Goal: Task Accomplishment & Management: Use online tool/utility

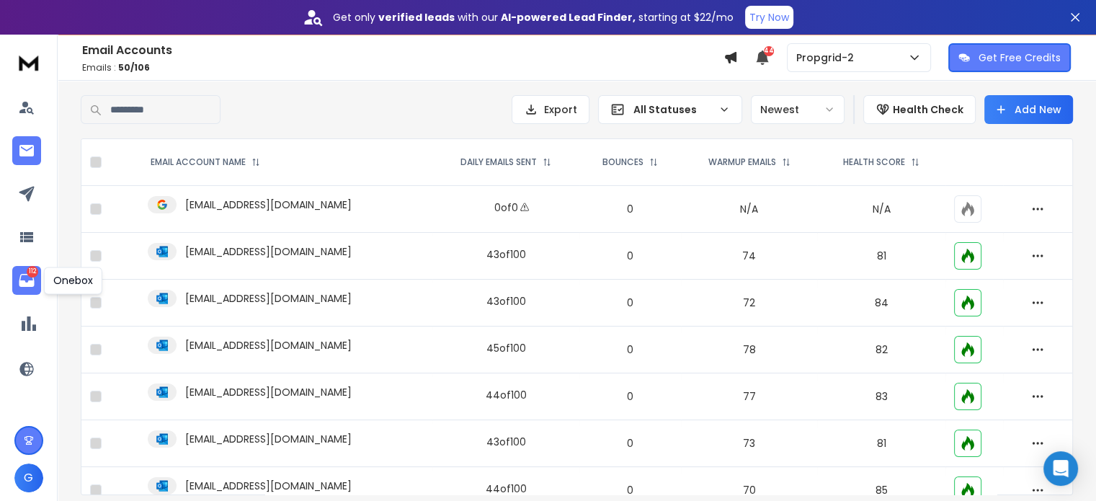
click at [27, 275] on p "112" at bounding box center [33, 272] width 12 height 12
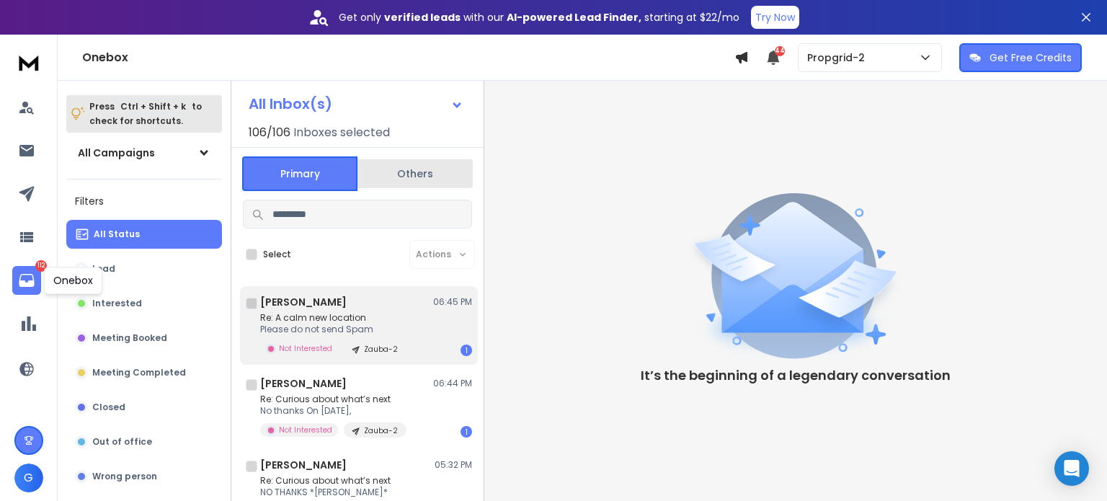
click at [337, 331] on p "Please do not send Spam" at bounding box center [333, 330] width 146 height 12
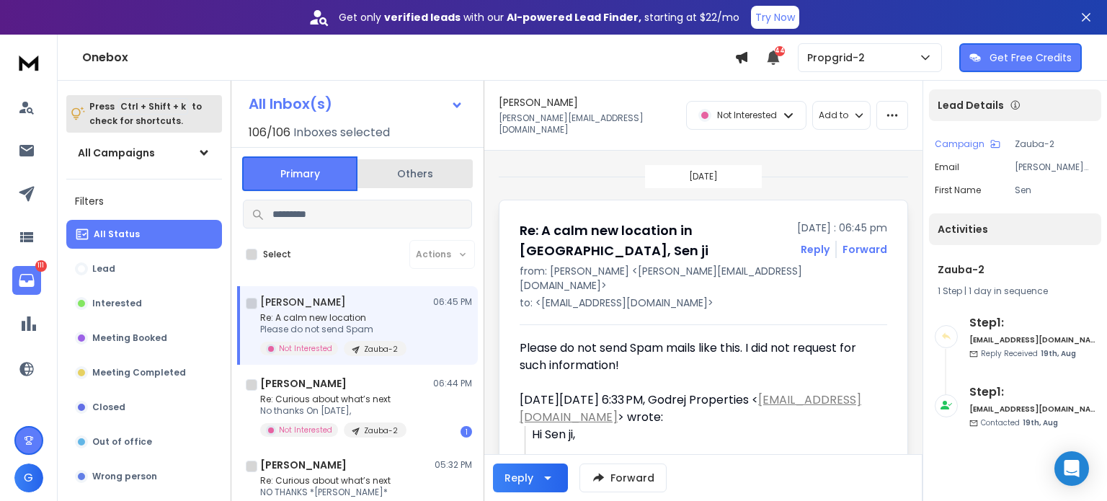
click at [254, 302] on button "button" at bounding box center [252, 304] width 12 height 12
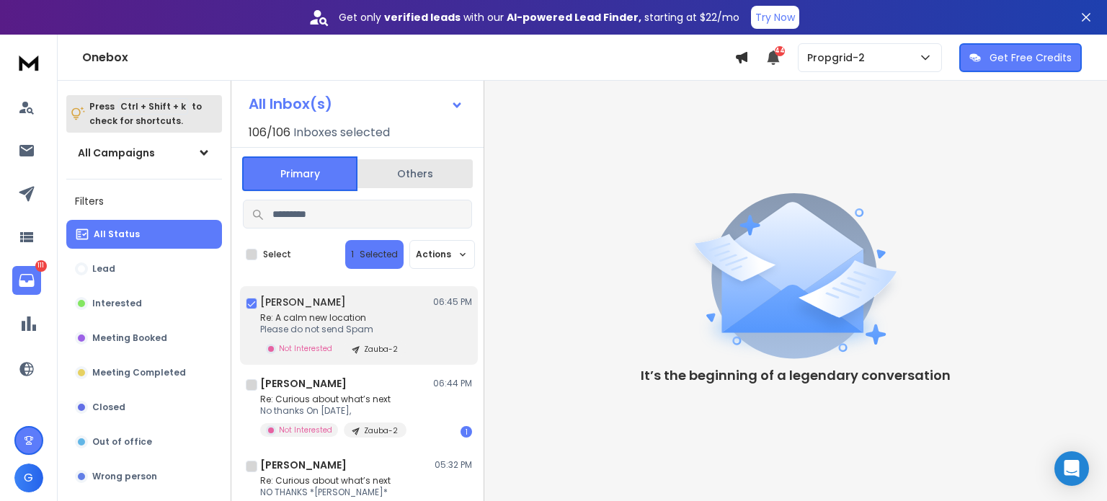
click at [312, 321] on p "Re: A calm new location" at bounding box center [333, 318] width 146 height 12
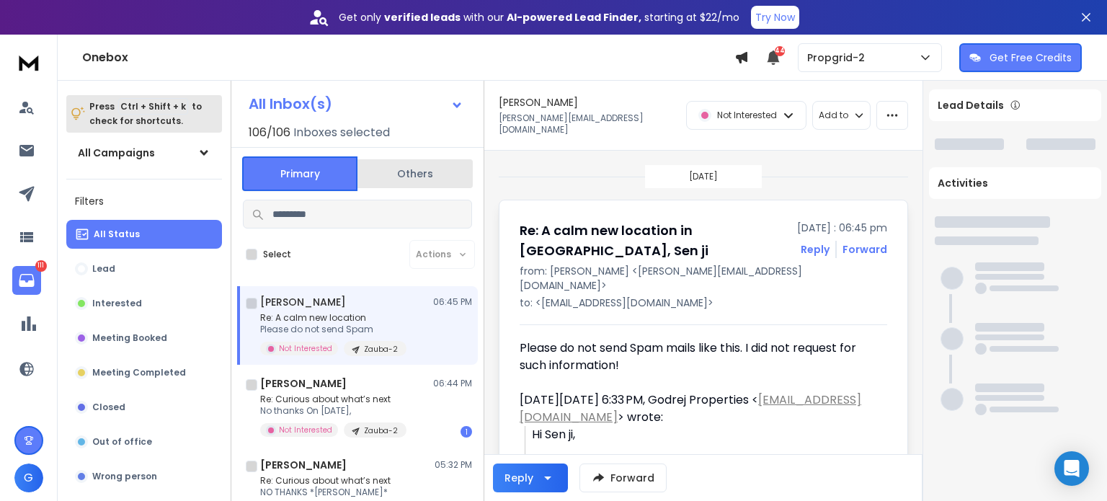
click at [312, 321] on p "Re: A calm new location" at bounding box center [333, 318] width 146 height 12
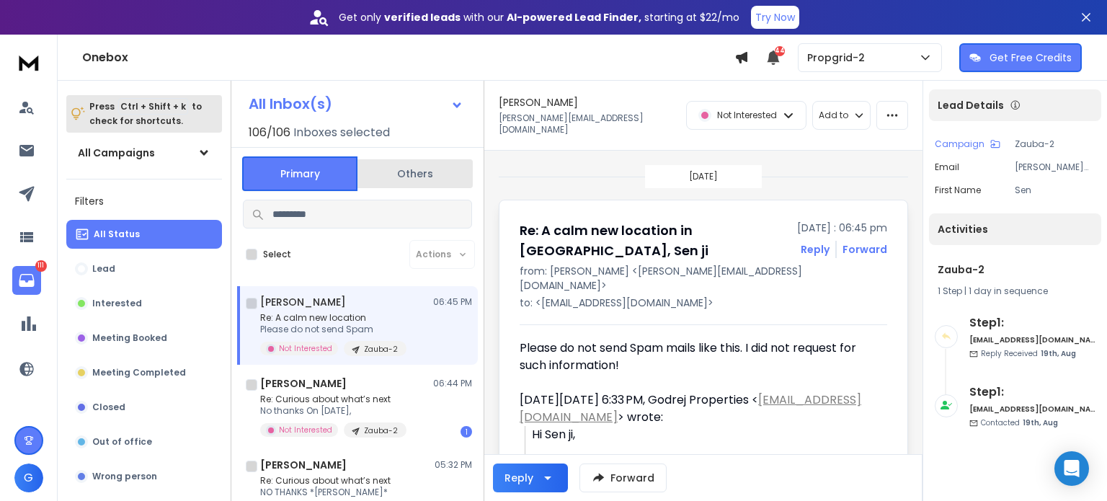
click at [247, 301] on button "button" at bounding box center [252, 304] width 12 height 12
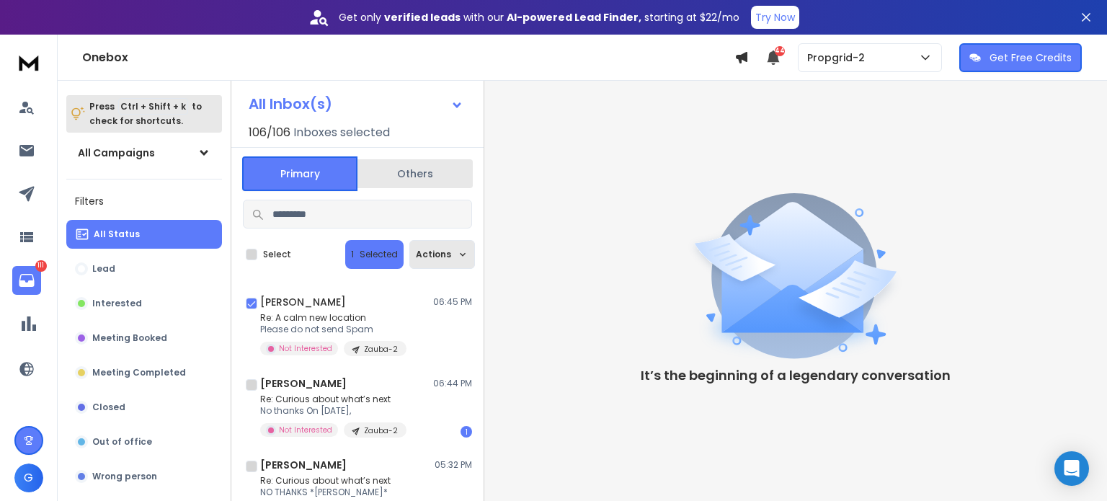
click at [456, 253] on button "Actions" at bounding box center [442, 254] width 66 height 29
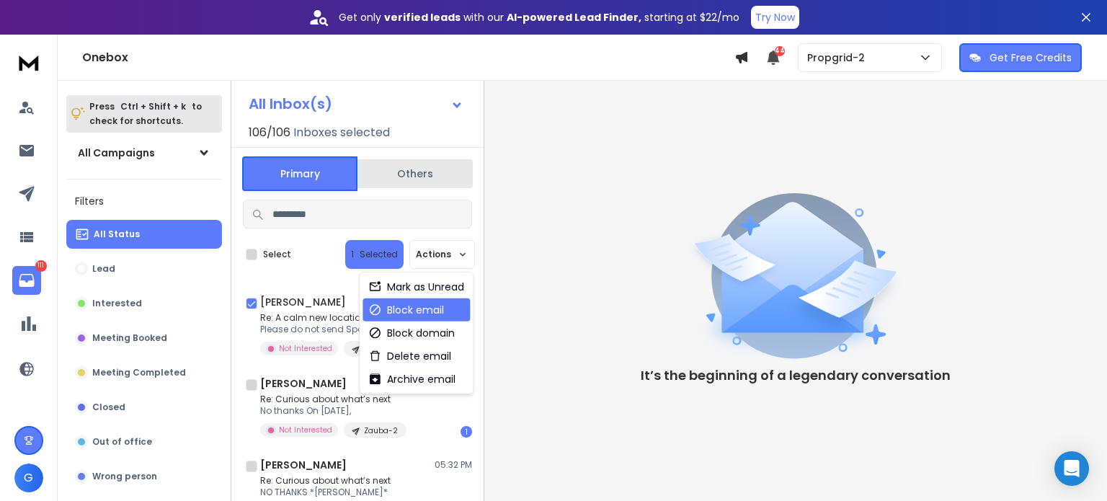
click at [431, 305] on div "Block email" at bounding box center [406, 310] width 76 height 14
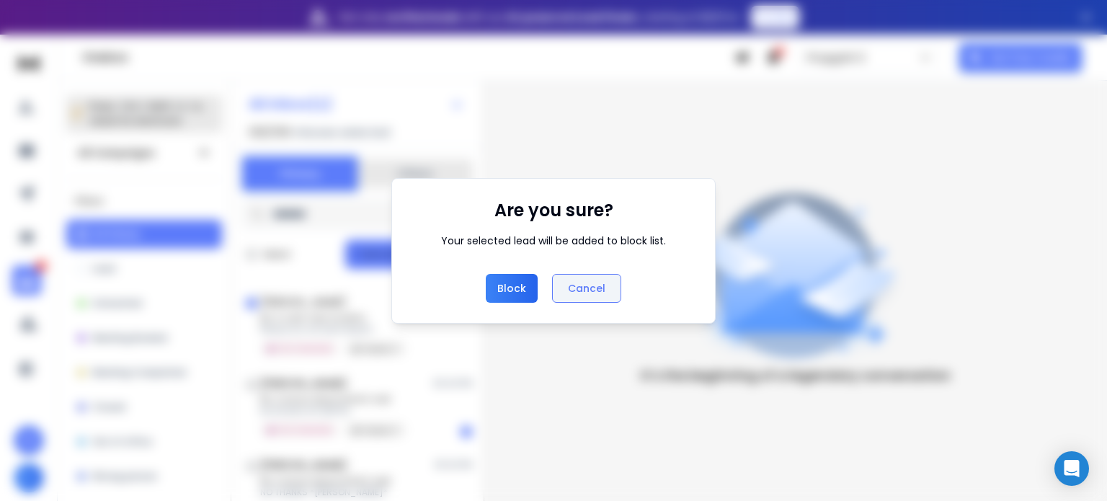
click at [502, 290] on p "Block" at bounding box center [511, 288] width 29 height 14
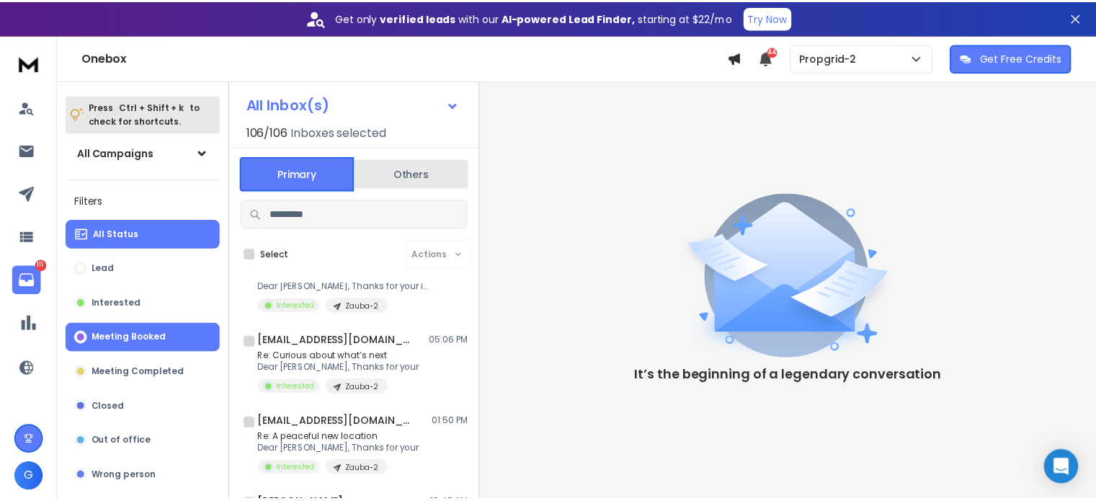
scroll to position [288, 0]
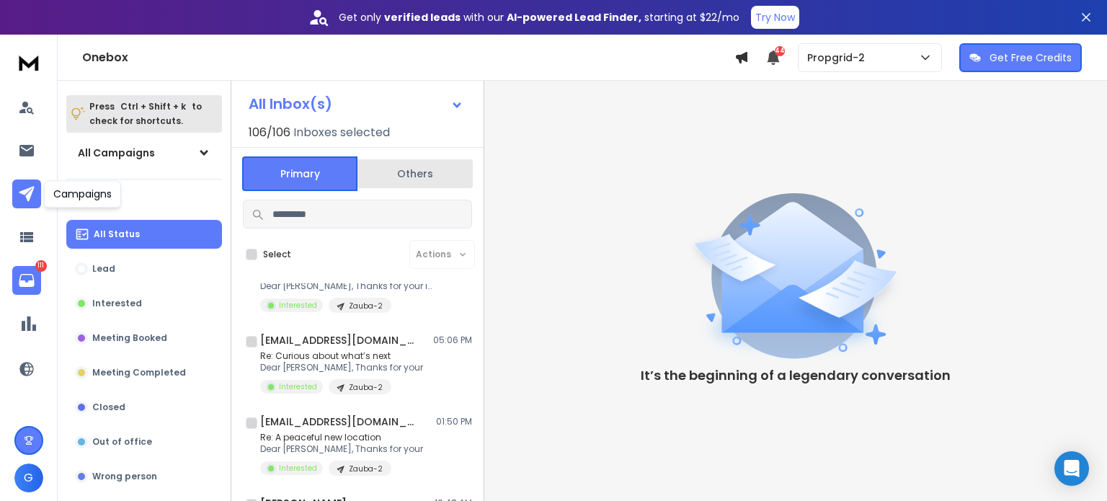
click at [32, 200] on icon at bounding box center [26, 193] width 17 height 17
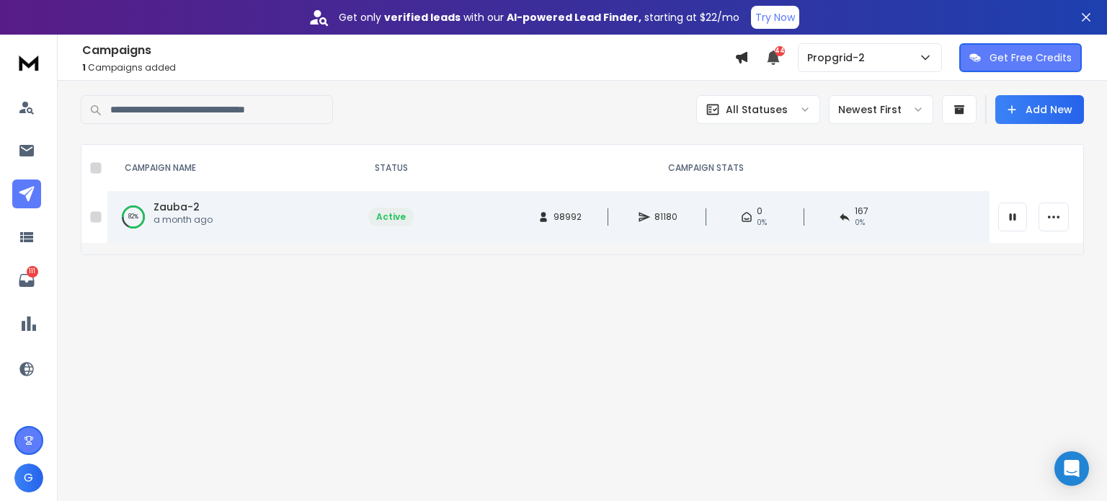
click at [358, 213] on td "82 % Zauba-2 a month ago" at bounding box center [233, 217] width 252 height 52
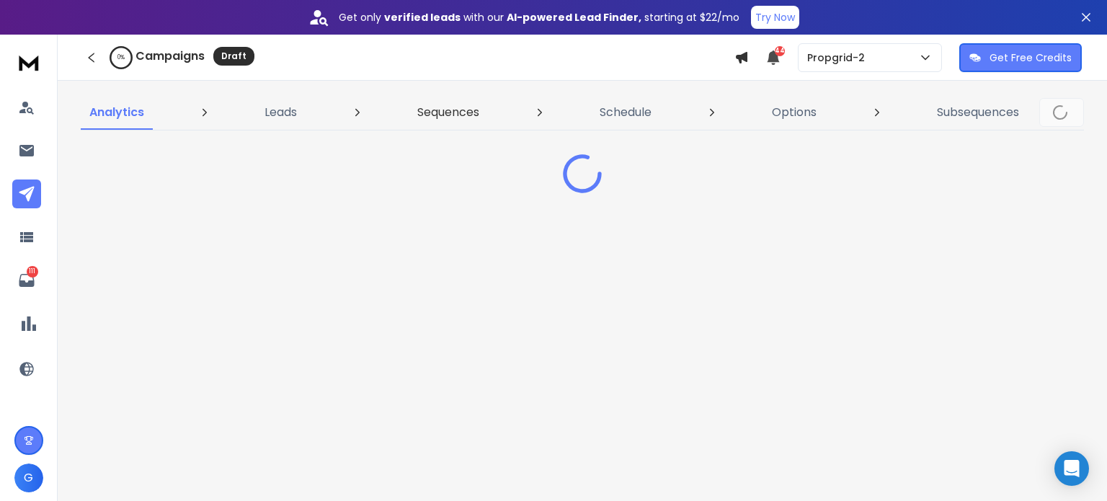
click at [446, 121] on link "Sequences" at bounding box center [448, 112] width 79 height 35
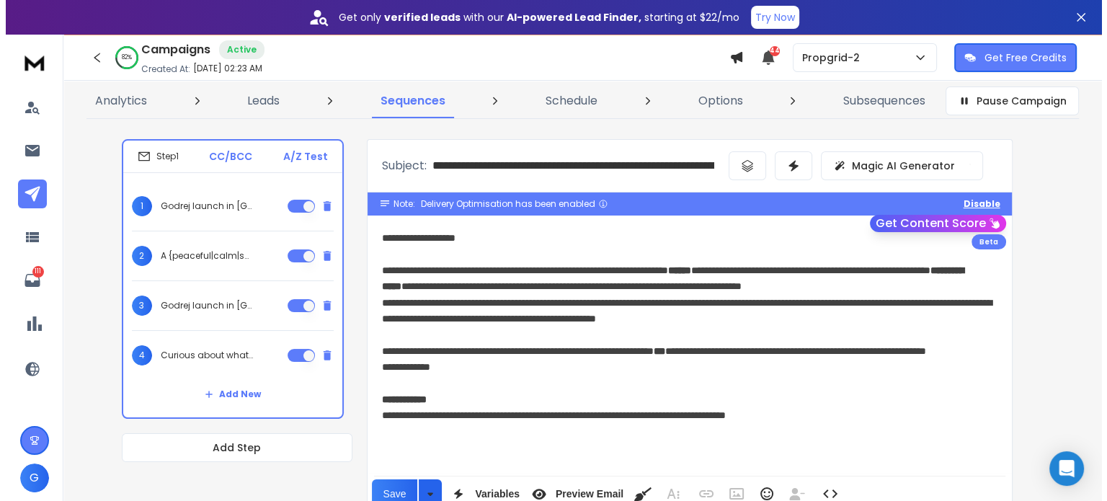
scroll to position [71, 0]
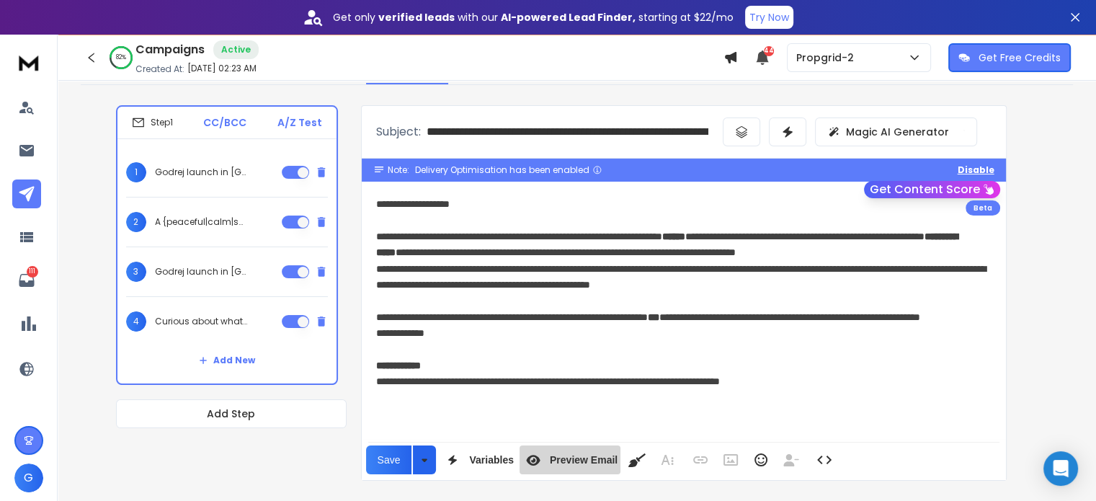
click at [585, 463] on span "Preview Email" at bounding box center [584, 460] width 74 height 12
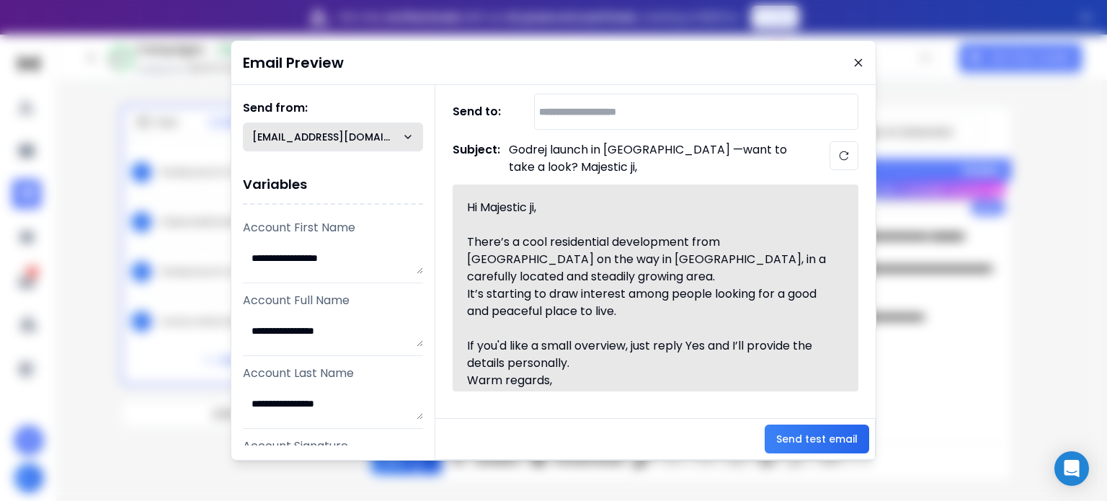
click at [350, 133] on p "[EMAIL_ADDRESS][DOMAIN_NAME]" at bounding box center [327, 137] width 150 height 14
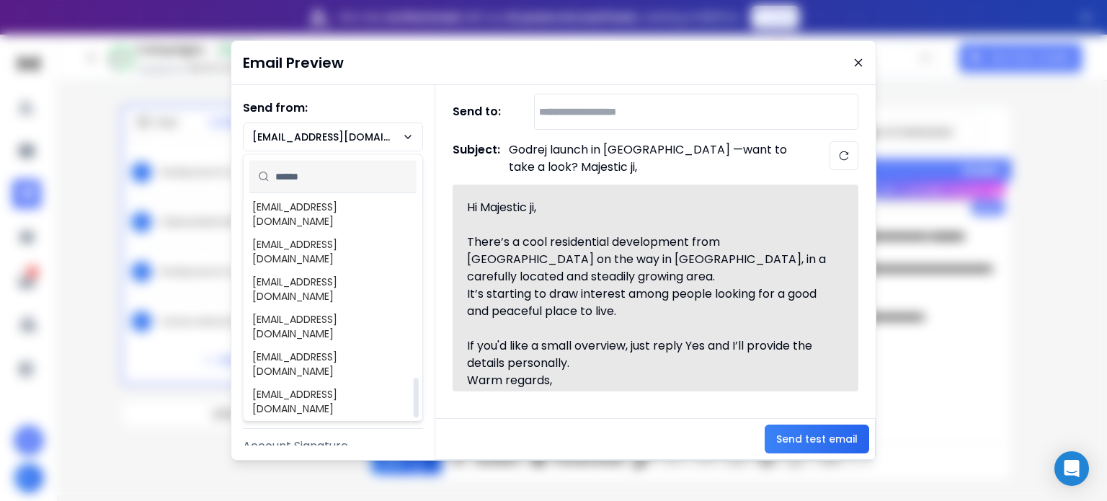
scroll to position [1225, 0]
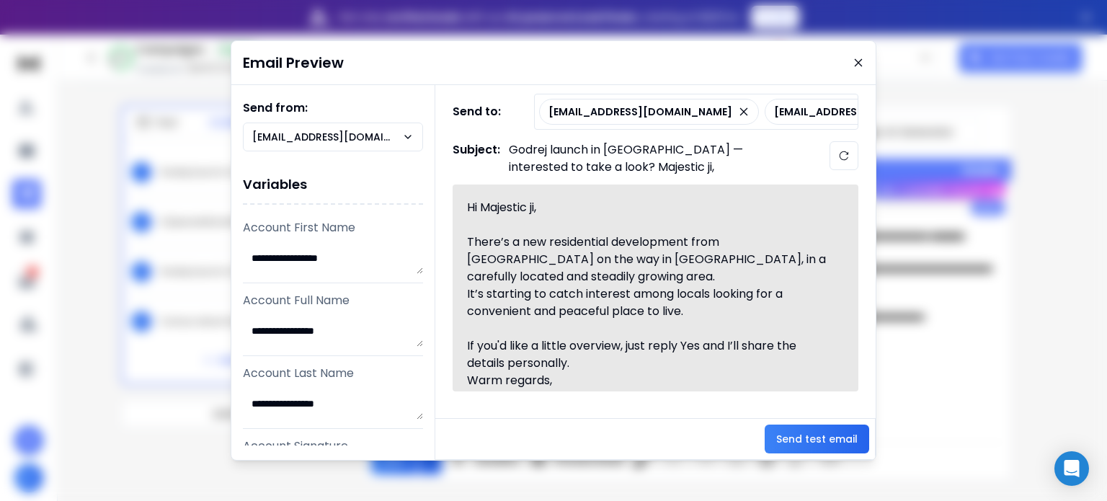
click at [830, 445] on button "Send test email" at bounding box center [817, 439] width 105 height 29
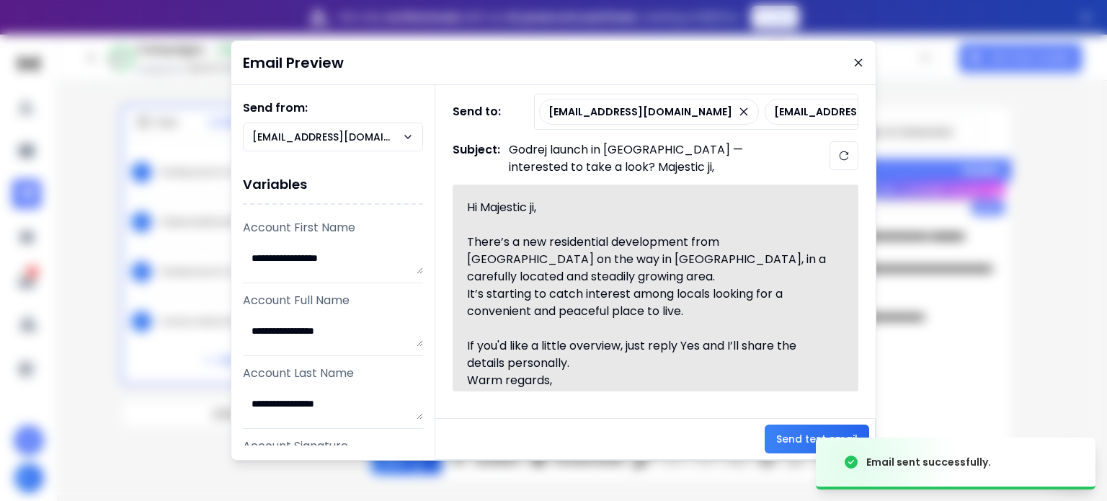
drag, startPoint x: 352, startPoint y: 329, endPoint x: 214, endPoint y: 344, distance: 139.2
click at [214, 344] on div "**********" at bounding box center [553, 250] width 1107 height 449
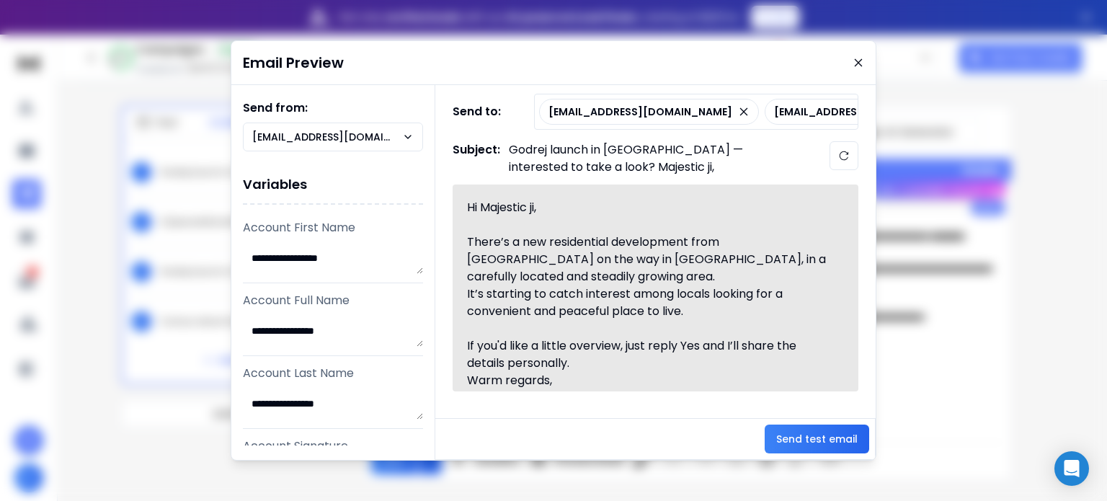
click at [857, 66] on icon at bounding box center [859, 63] width 12 height 12
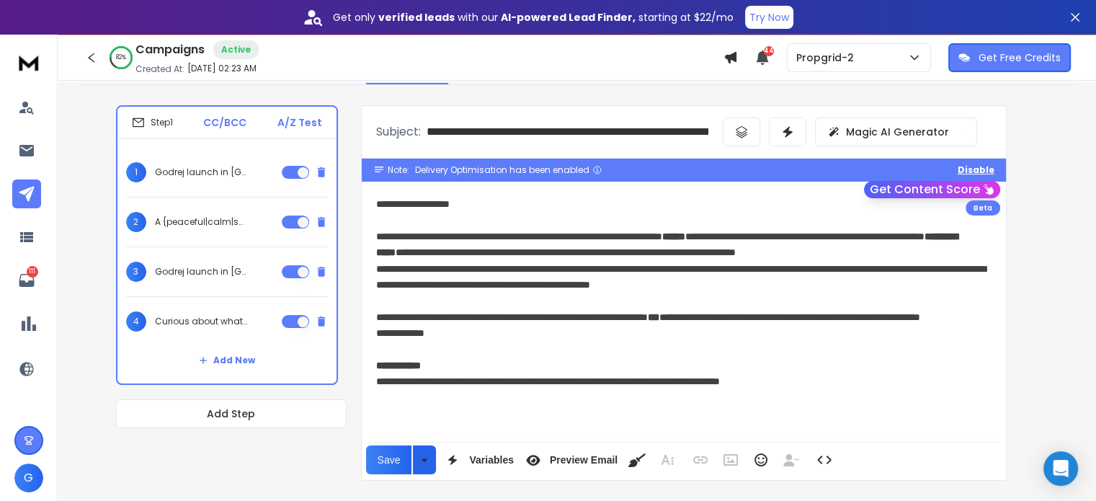
click at [454, 399] on div at bounding box center [684, 398] width 616 height 16
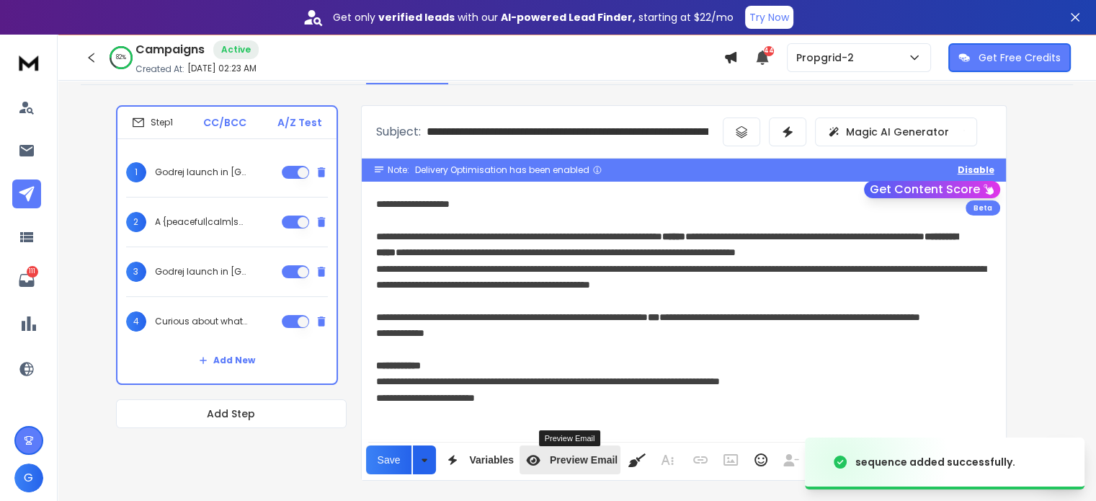
click at [608, 461] on span "Preview Email" at bounding box center [584, 460] width 74 height 12
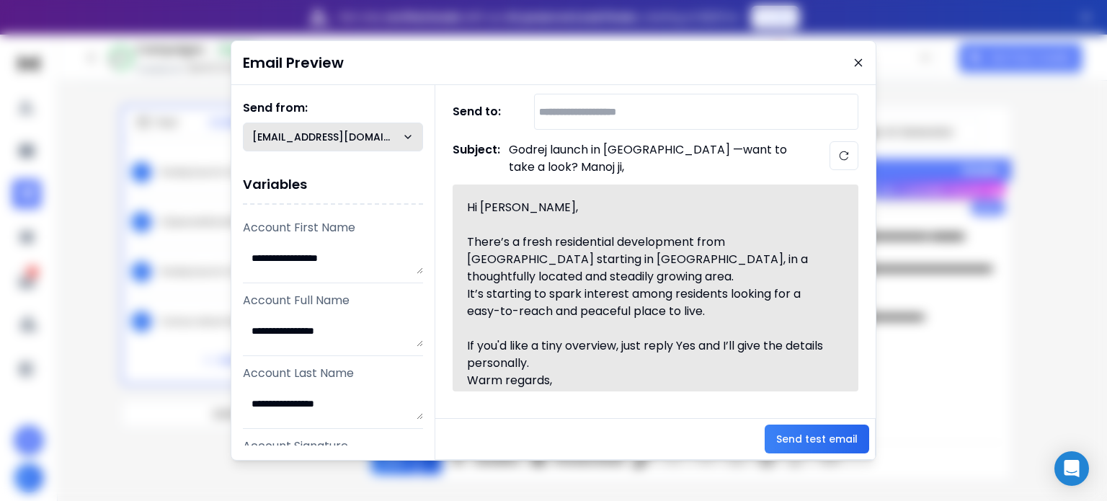
click at [345, 135] on p "[EMAIL_ADDRESS][DOMAIN_NAME]" at bounding box center [327, 137] width 150 height 14
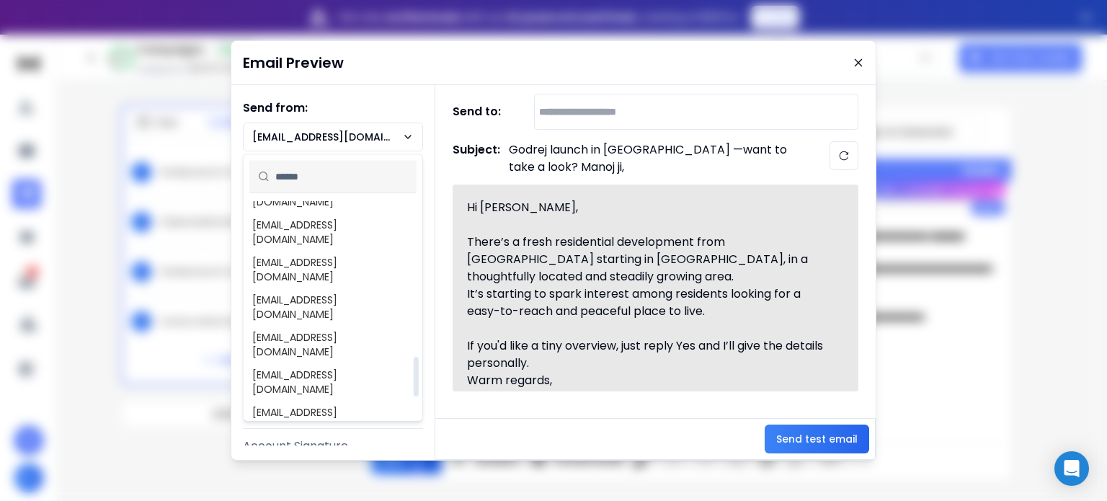
scroll to position [851, 0]
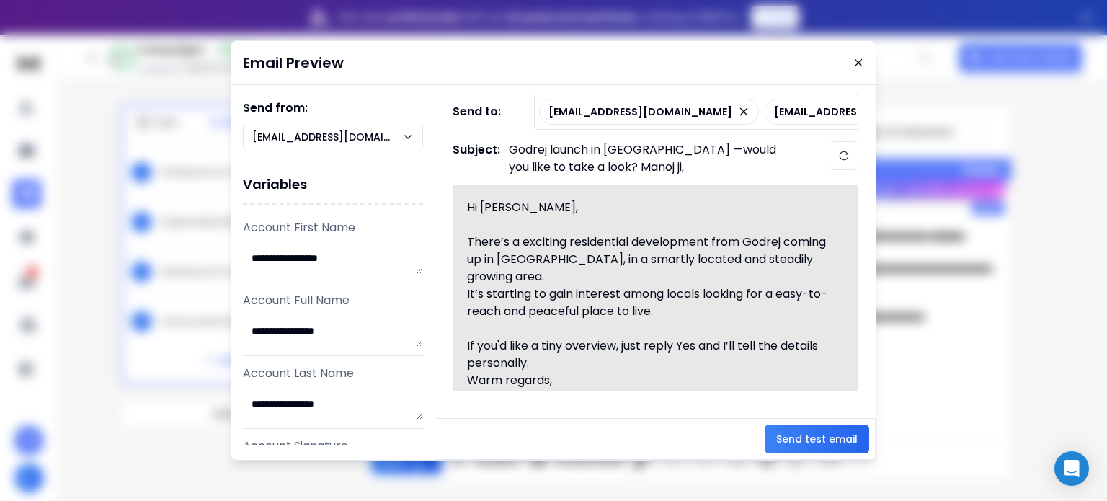
click at [830, 435] on button "Send test email" at bounding box center [817, 439] width 105 height 29
click at [854, 57] on icon at bounding box center [859, 63] width 12 height 12
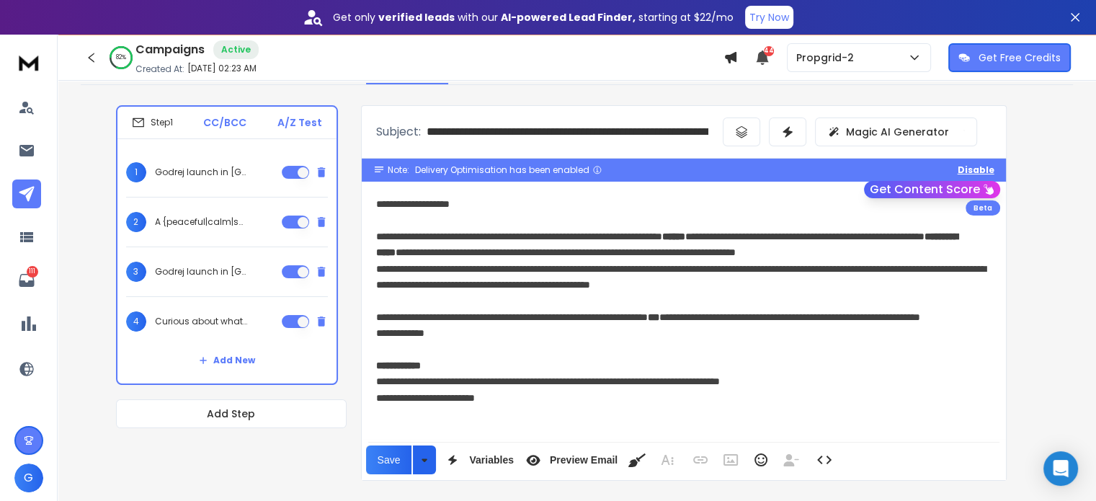
click at [418, 400] on div "**********" at bounding box center [684, 398] width 616 height 16
drag, startPoint x: 497, startPoint y: 402, endPoint x: 360, endPoint y: 404, distance: 136.3
click at [362, 404] on div "**********" at bounding box center [684, 310] width 644 height 257
click at [572, 452] on div "Preview Email" at bounding box center [570, 460] width 101 height 24
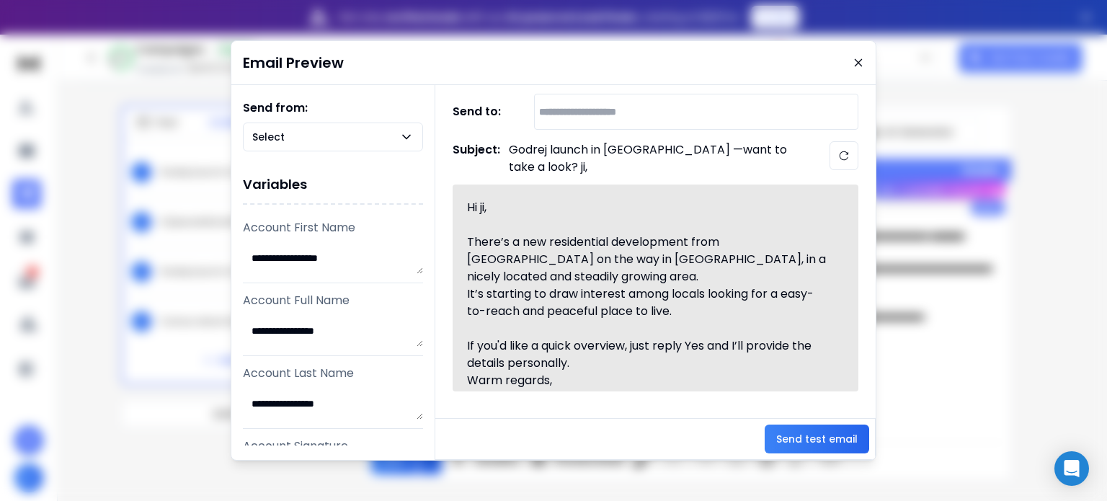
click at [376, 132] on div "Select" at bounding box center [333, 137] width 180 height 29
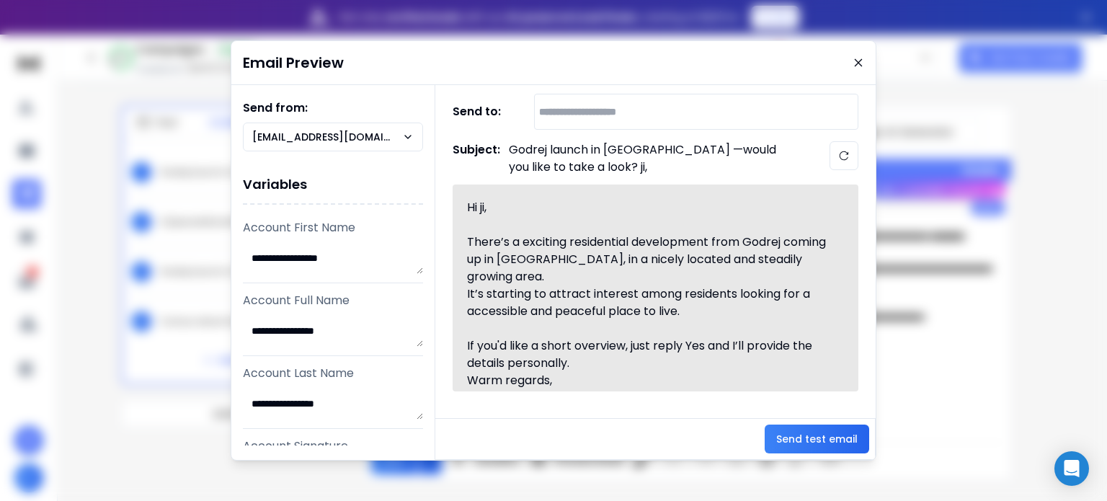
click at [376, 132] on p "[EMAIL_ADDRESS][DOMAIN_NAME]" at bounding box center [327, 137] width 150 height 14
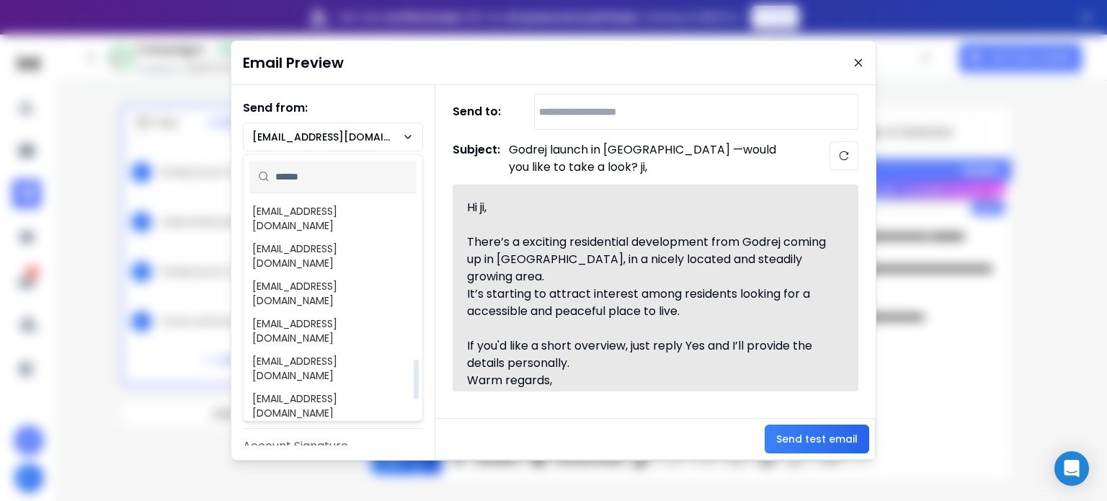
scroll to position [866, 0]
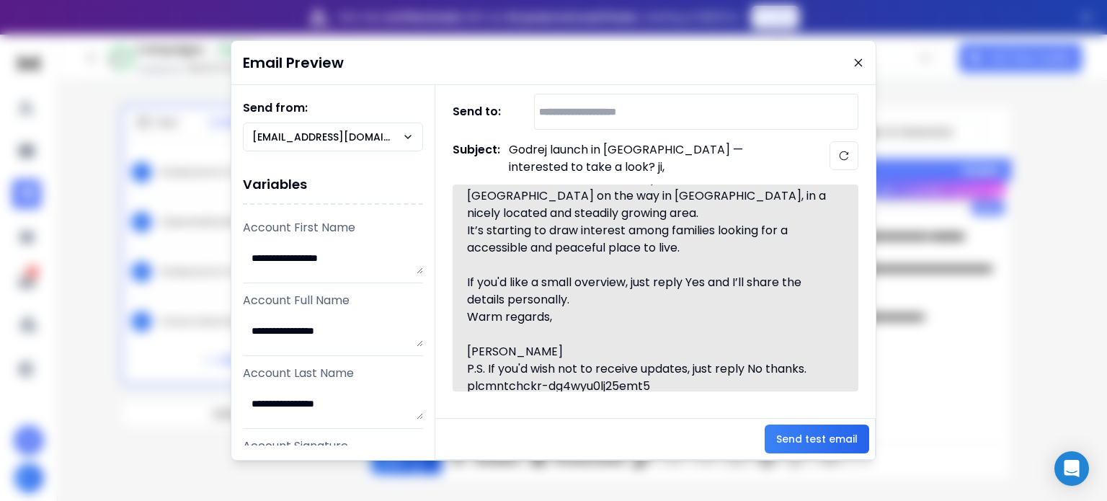
scroll to position [66, 0]
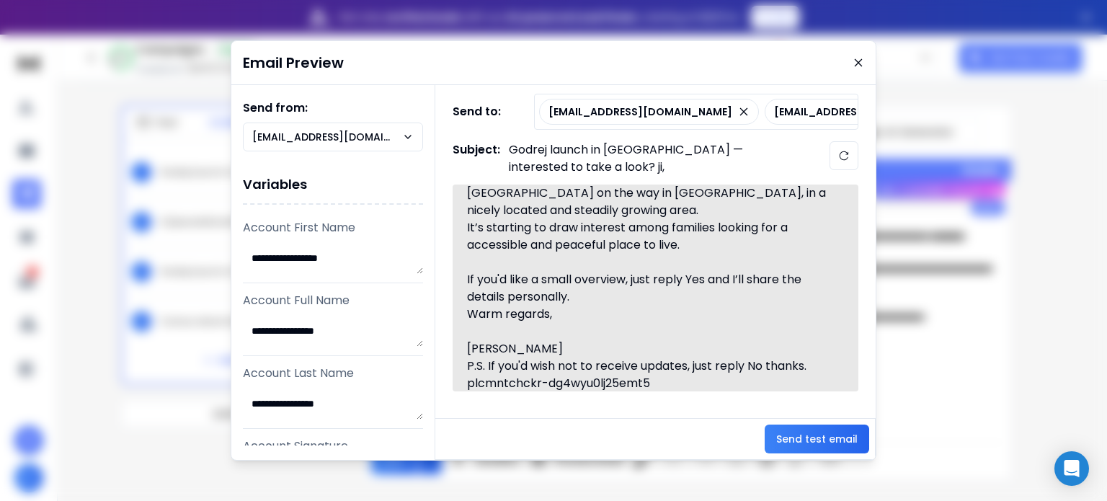
click at [809, 445] on button "Send test email" at bounding box center [817, 439] width 105 height 29
click at [310, 138] on p "[EMAIL_ADDRESS][DOMAIN_NAME]" at bounding box center [327, 137] width 150 height 14
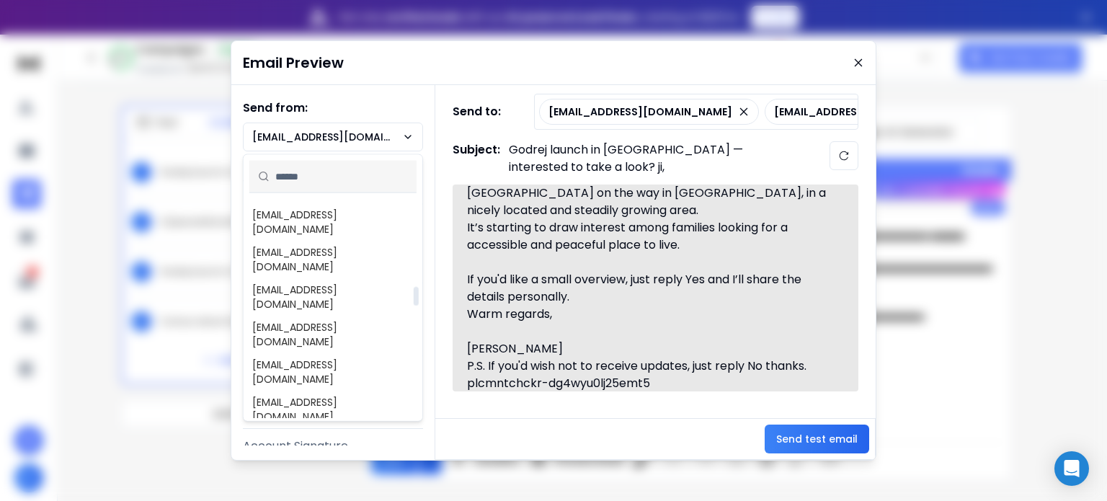
scroll to position [974, 0]
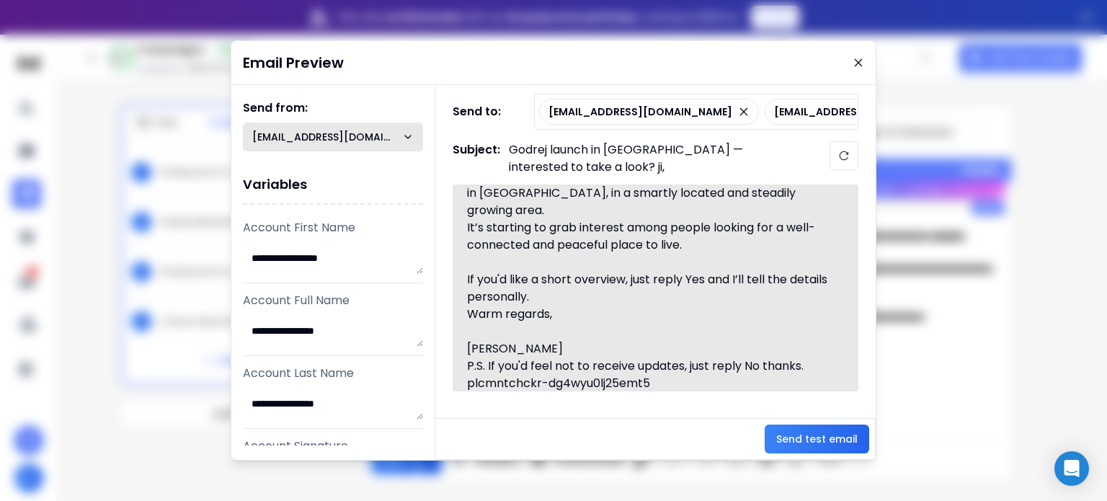
click at [347, 130] on p "[EMAIL_ADDRESS][DOMAIN_NAME]" at bounding box center [327, 137] width 150 height 14
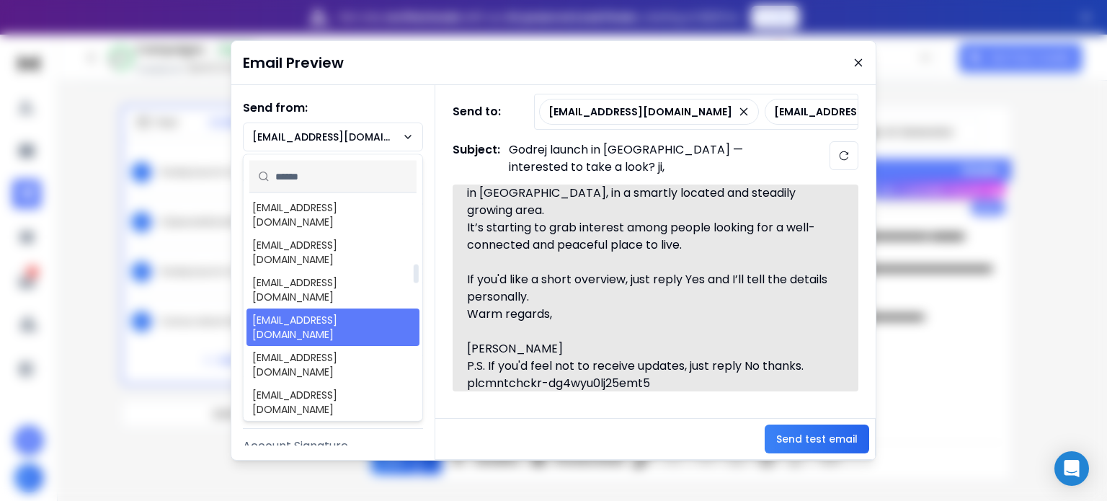
scroll to position [719, 0]
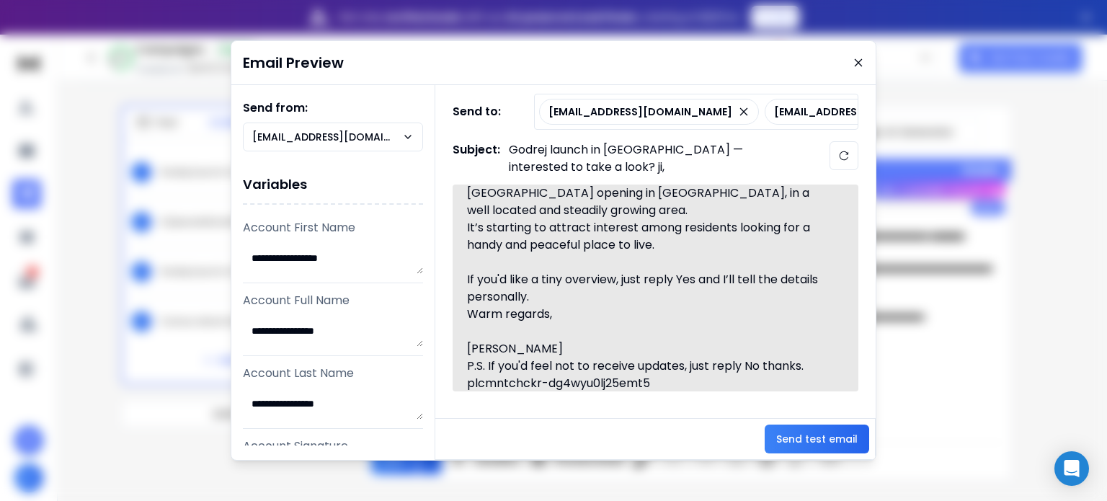
scroll to position [49, 0]
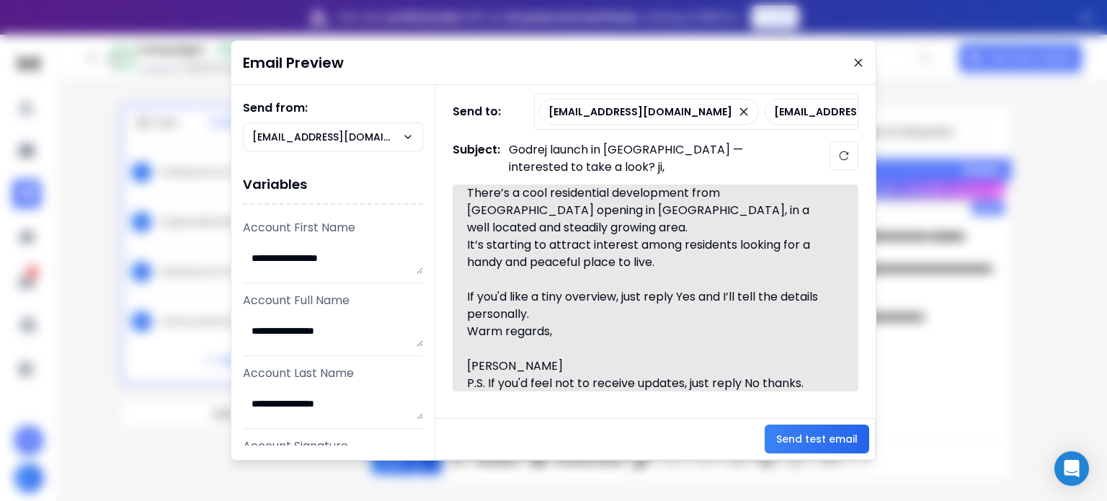
click at [855, 63] on icon at bounding box center [859, 63] width 12 height 12
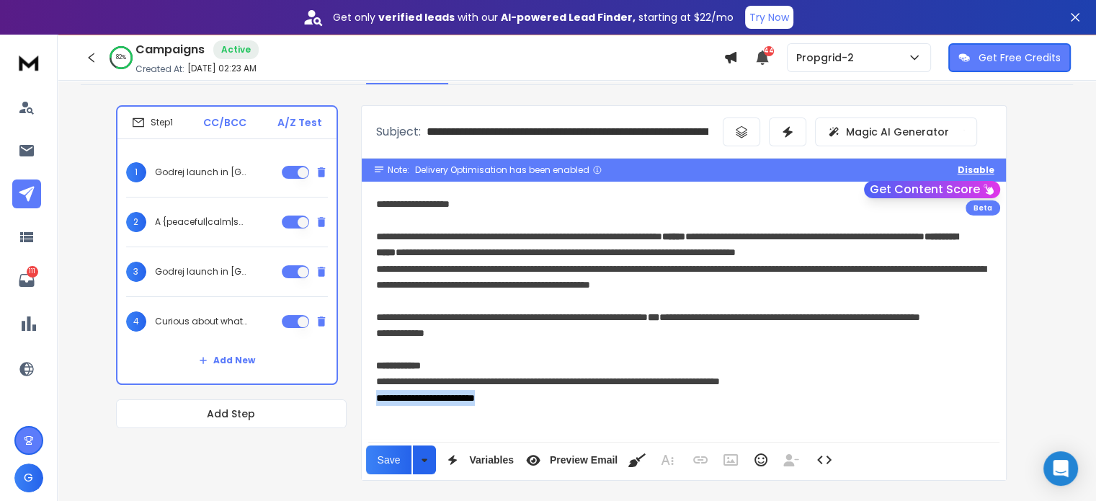
drag, startPoint x: 524, startPoint y: 399, endPoint x: 371, endPoint y: 401, distance: 153.6
click at [371, 401] on div "**********" at bounding box center [684, 310] width 644 height 257
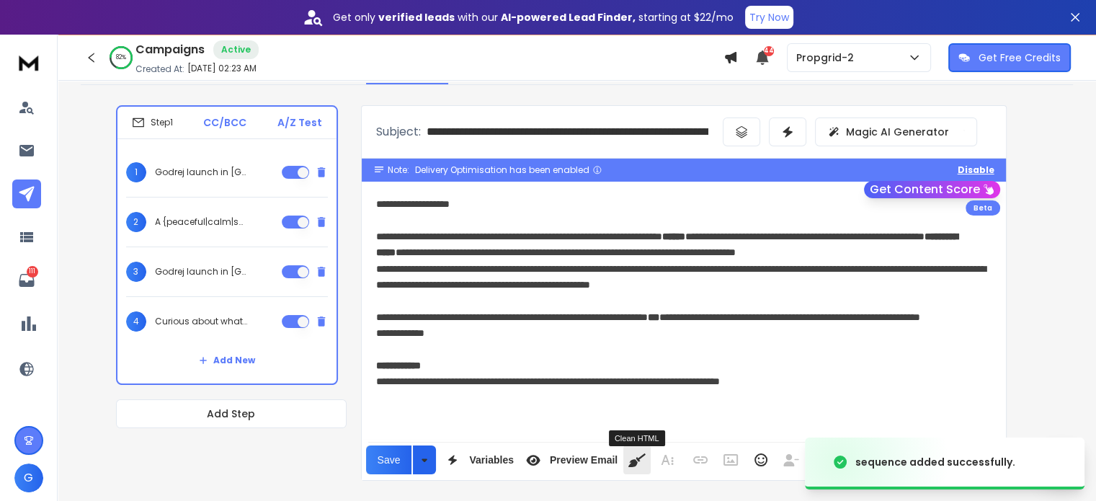
click at [635, 459] on icon "button" at bounding box center [637, 460] width 17 height 14
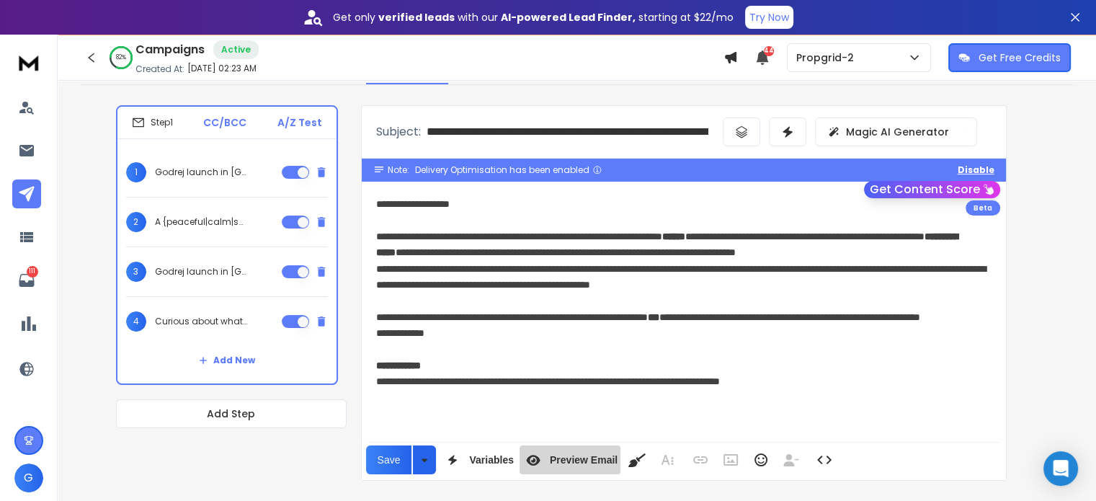
click at [570, 462] on span "Preview Email" at bounding box center [584, 460] width 74 height 12
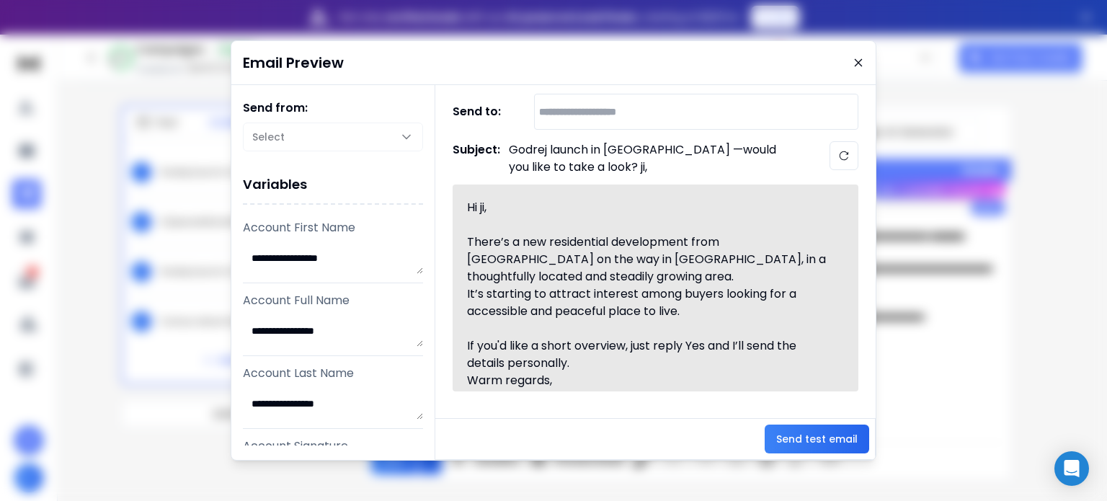
click at [365, 135] on div "Select" at bounding box center [333, 137] width 180 height 29
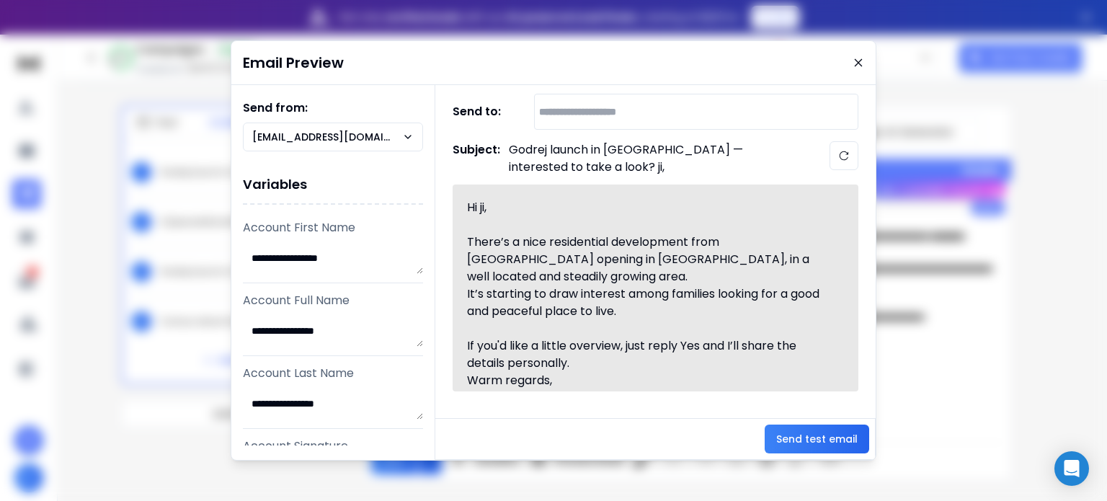
click at [365, 135] on p "[EMAIL_ADDRESS][DOMAIN_NAME]" at bounding box center [327, 137] width 150 height 14
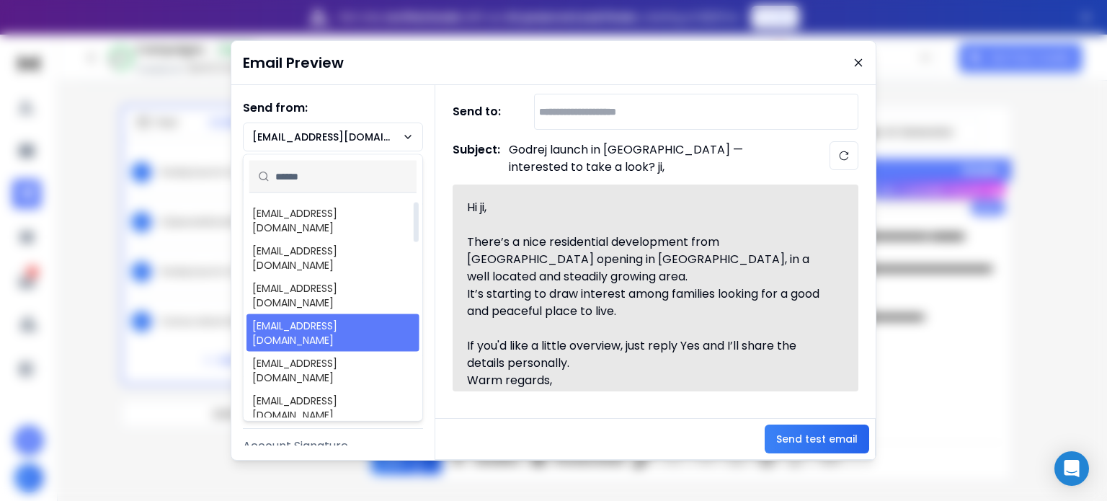
click at [376, 319] on div "[EMAIL_ADDRESS][DOMAIN_NAME]" at bounding box center [332, 333] width 161 height 29
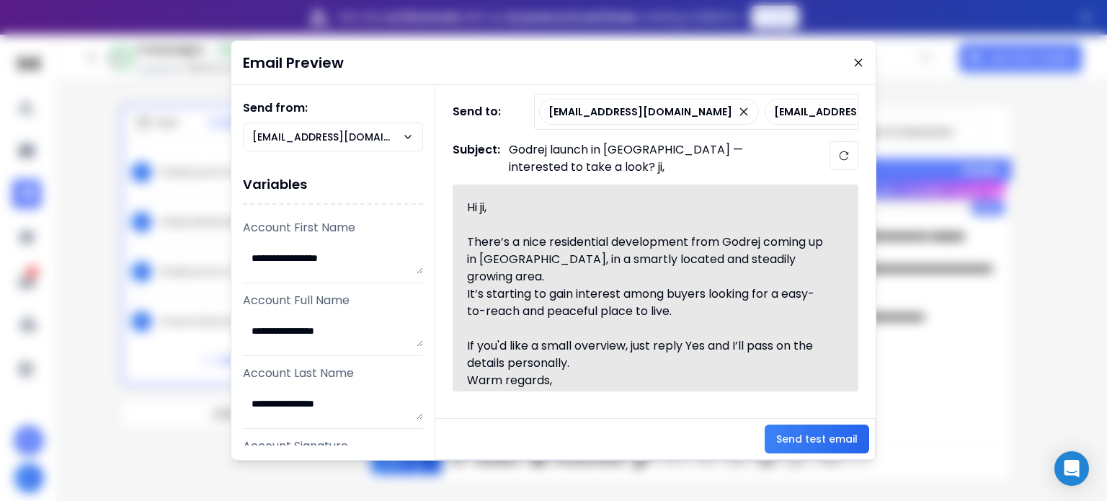
click at [786, 433] on button "Send test email" at bounding box center [817, 439] width 105 height 29
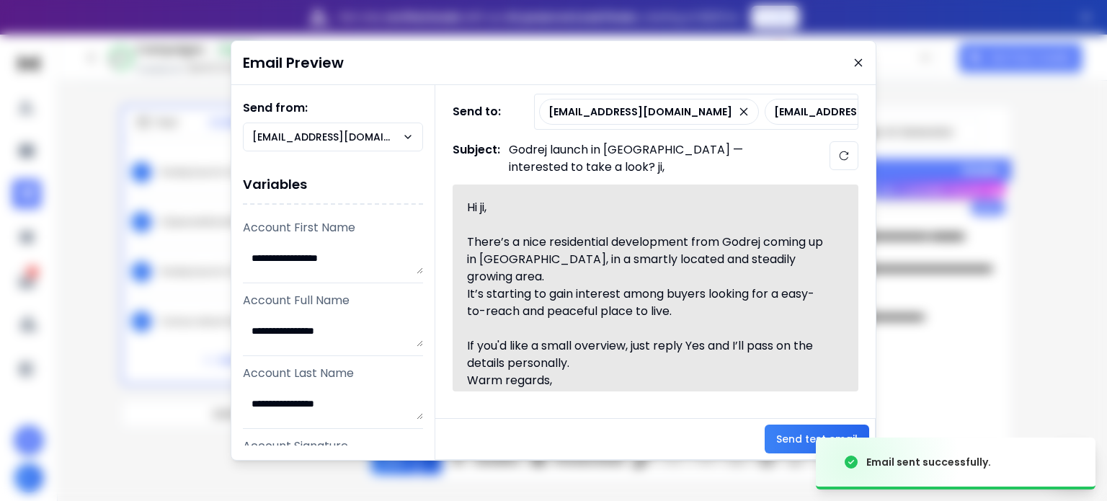
drag, startPoint x: 348, startPoint y: 331, endPoint x: 192, endPoint y: 331, distance: 156.4
click at [192, 331] on div "**********" at bounding box center [553, 250] width 1107 height 449
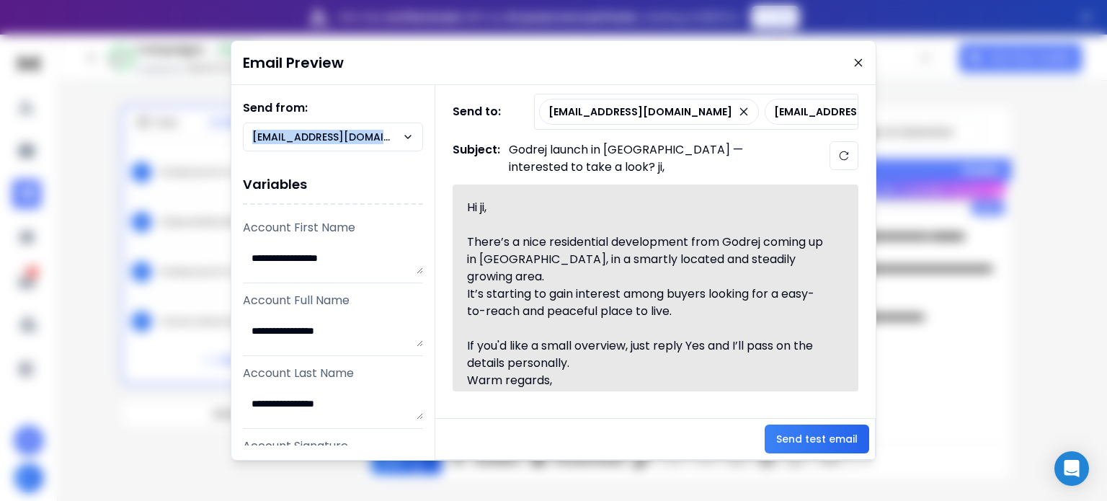
copy p "[EMAIL_ADDRESS][DOMAIN_NAME]"
drag, startPoint x: 242, startPoint y: 132, endPoint x: 426, endPoint y: 134, distance: 183.8
click at [426, 134] on div "**********" at bounding box center [332, 272] width 203 height 346
click at [860, 57] on icon at bounding box center [859, 63] width 12 height 12
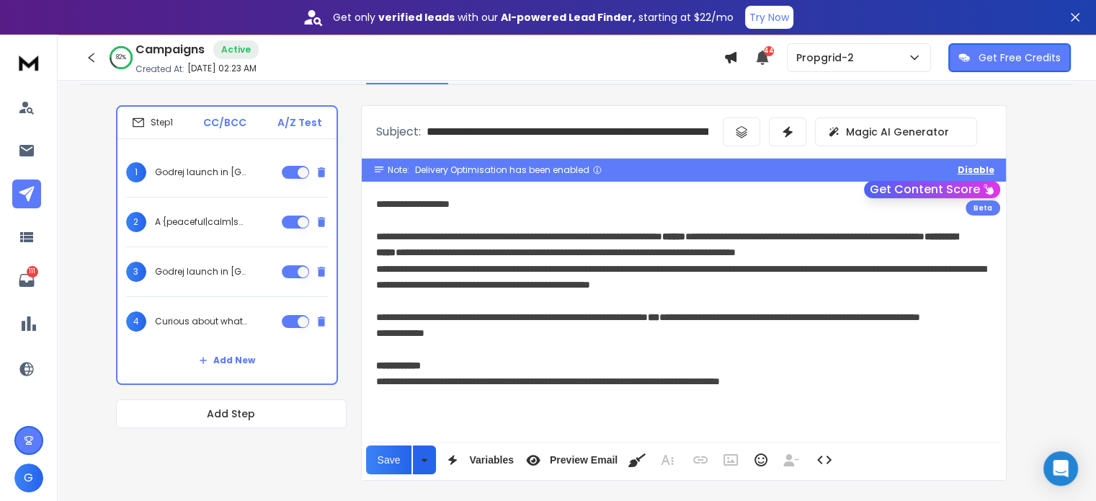
click at [426, 417] on div "**********" at bounding box center [684, 310] width 644 height 257
click at [582, 463] on span "Preview Email" at bounding box center [584, 460] width 74 height 12
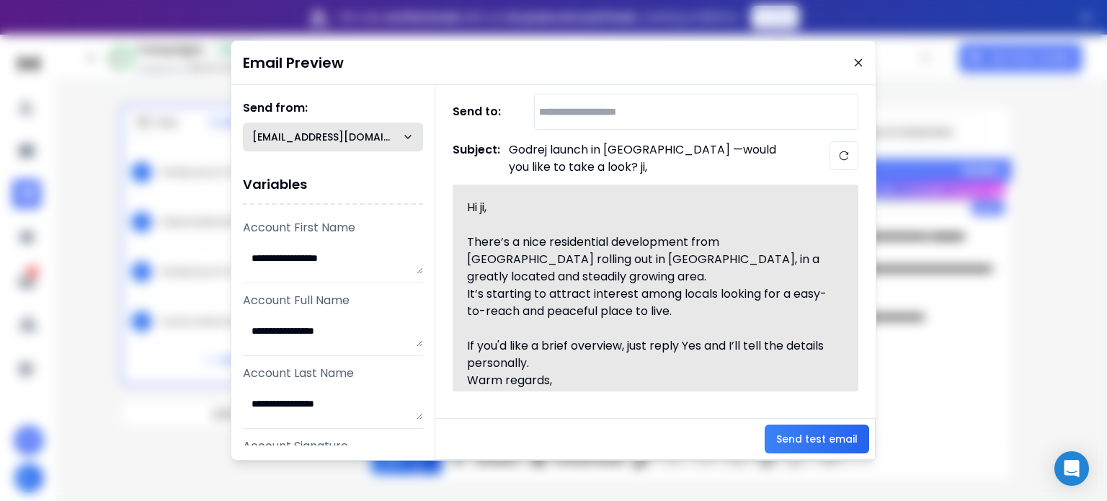
click at [365, 138] on p "[EMAIL_ADDRESS][DOMAIN_NAME]" at bounding box center [327, 137] width 150 height 14
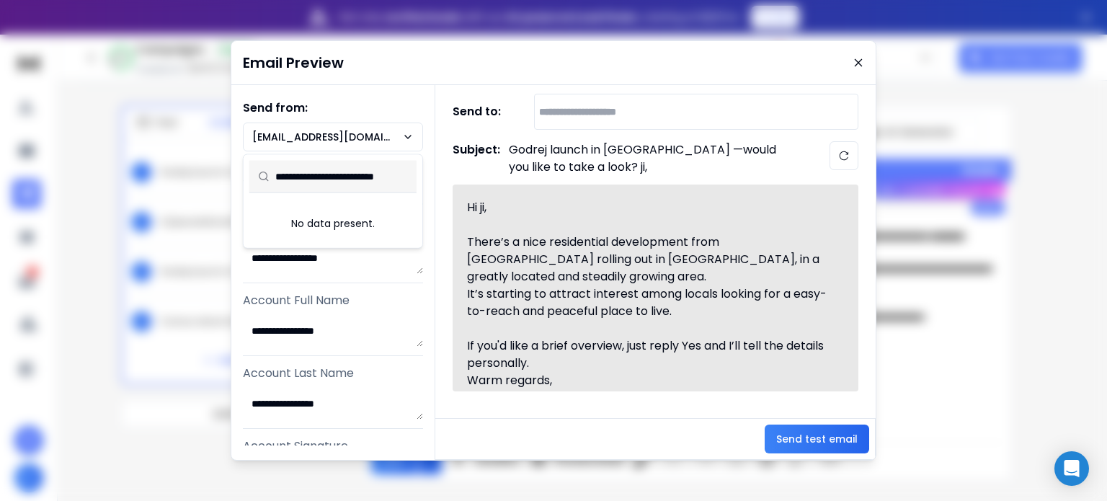
scroll to position [0, 0]
drag, startPoint x: 398, startPoint y: 175, endPoint x: 71, endPoint y: 164, distance: 327.4
click at [71, 164] on body "**********" at bounding box center [553, 179] width 1107 height 501
type input "*"
drag, startPoint x: 335, startPoint y: 182, endPoint x: 174, endPoint y: 185, distance: 161.5
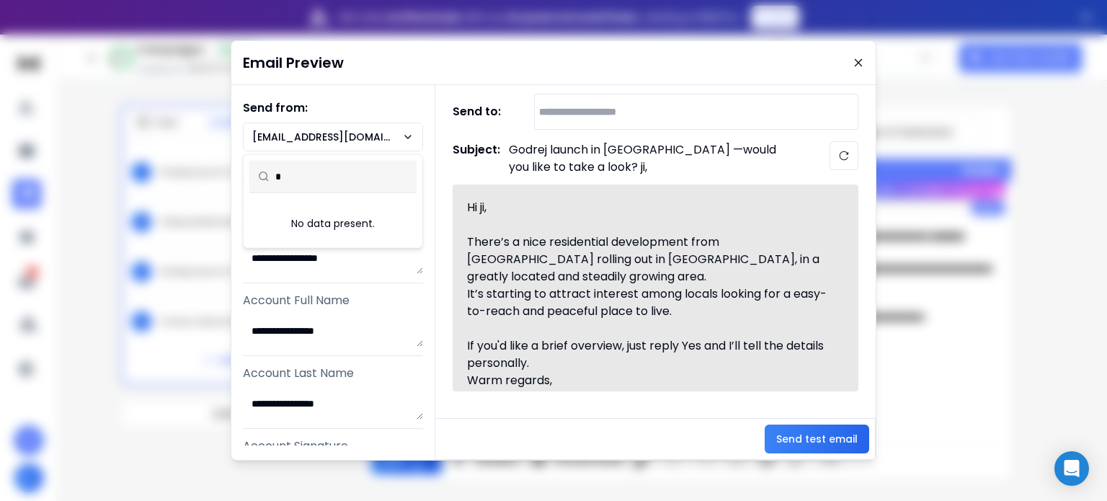
click at [176, 192] on body "**********" at bounding box center [553, 179] width 1107 height 501
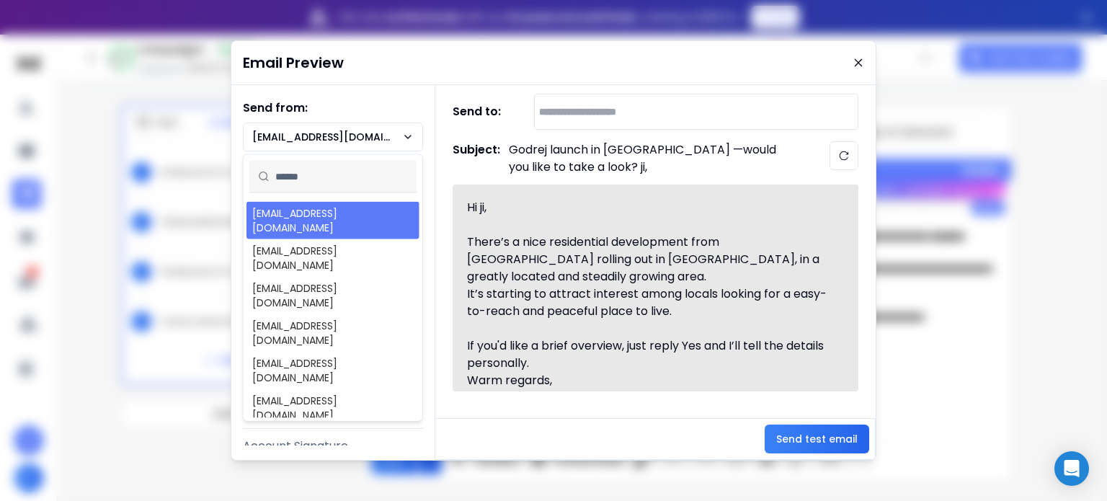
click at [855, 66] on icon at bounding box center [859, 63] width 12 height 12
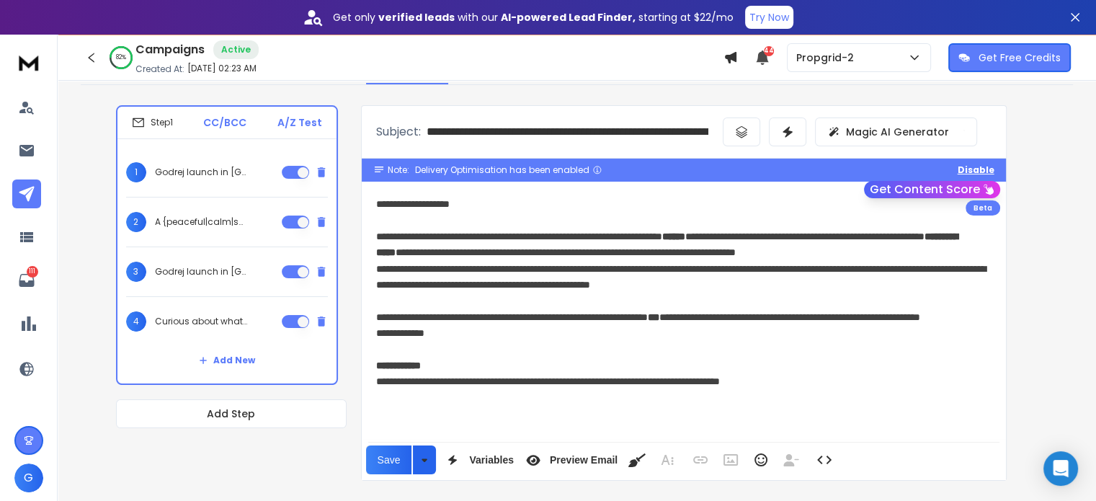
click at [487, 407] on div "**********" at bounding box center [684, 310] width 644 height 257
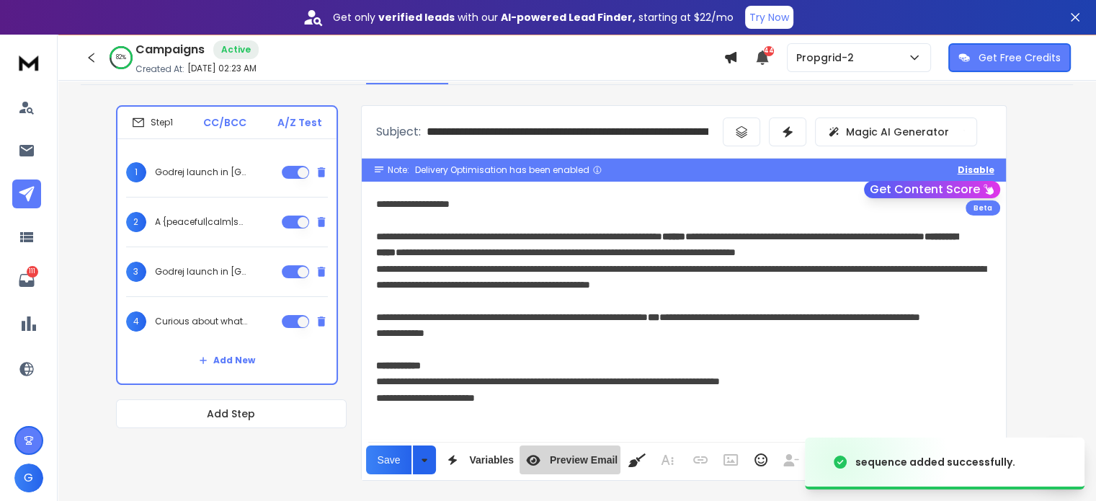
click at [567, 459] on span "Preview Email" at bounding box center [584, 460] width 74 height 12
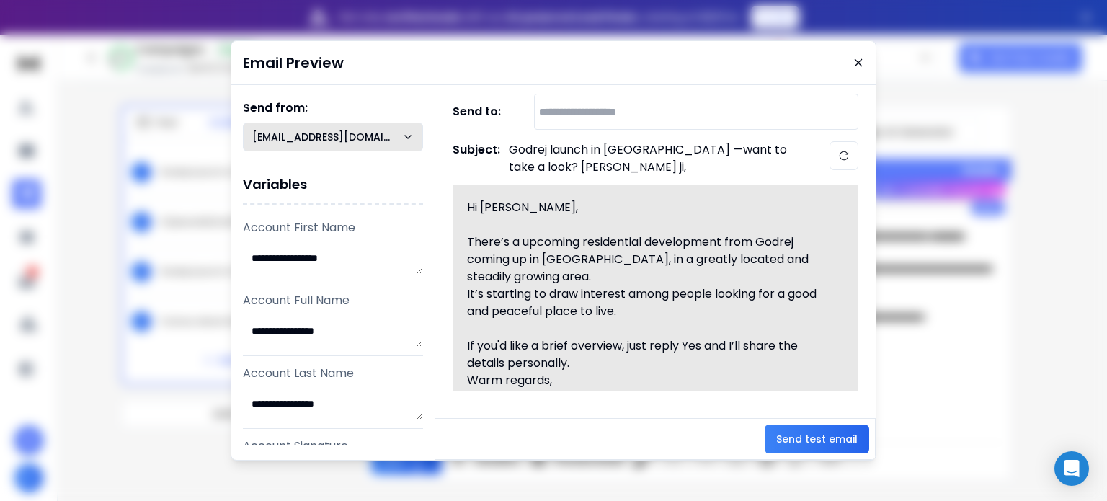
click at [327, 143] on button "[EMAIL_ADDRESS][DOMAIN_NAME]" at bounding box center [333, 137] width 180 height 29
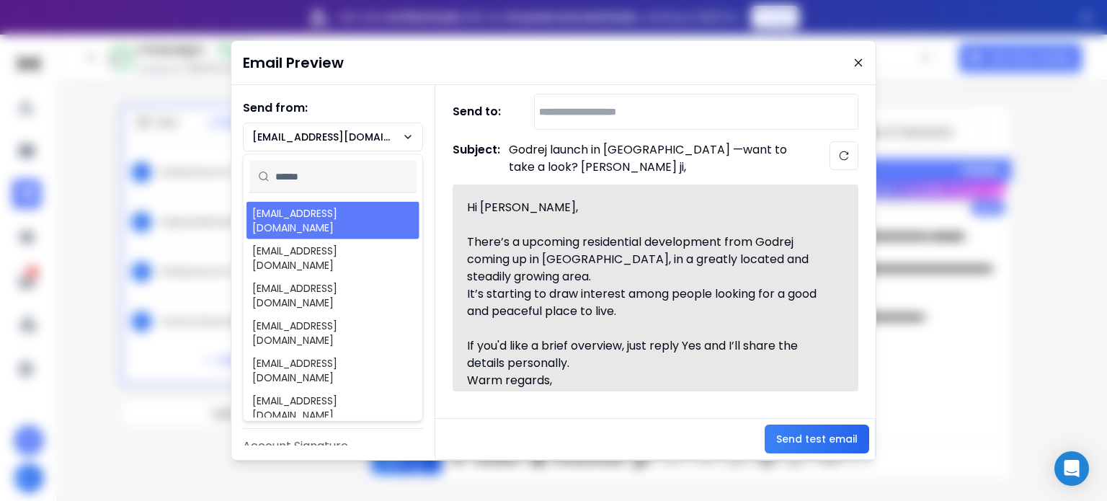
click at [338, 182] on input "text" at bounding box center [341, 177] width 133 height 32
paste input "**********"
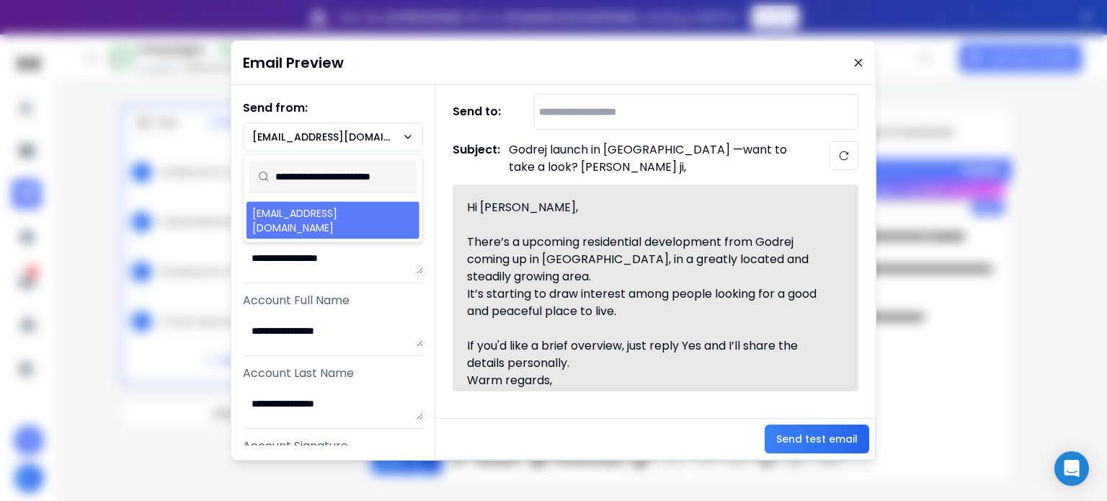
type input "**********"
click at [365, 220] on div "[EMAIL_ADDRESS][DOMAIN_NAME]" at bounding box center [333, 220] width 173 height 37
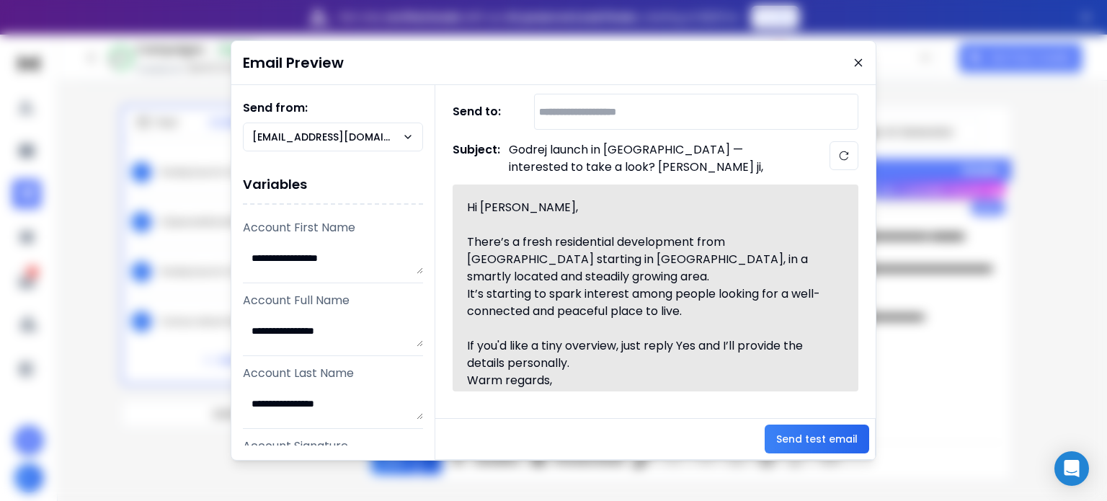
click at [577, 235] on div "Hi [PERSON_NAME], There’s a fresh residential development from [GEOGRAPHIC_DATA…" at bounding box center [647, 288] width 360 height 179
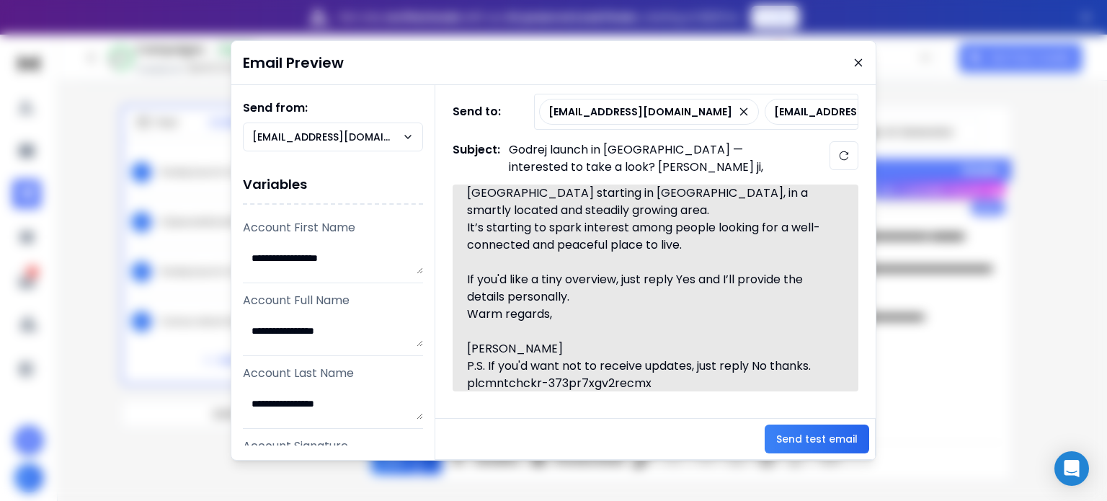
click at [789, 437] on button "Send test email" at bounding box center [817, 439] width 105 height 29
click at [371, 138] on p "[EMAIL_ADDRESS][DOMAIN_NAME]" at bounding box center [327, 137] width 150 height 14
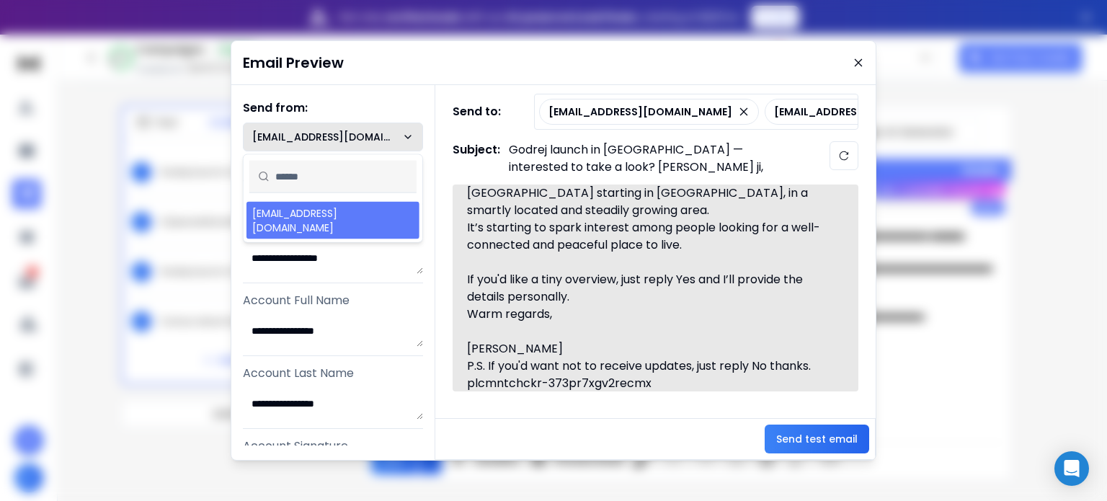
click at [360, 134] on p "[EMAIL_ADDRESS][DOMAIN_NAME]" at bounding box center [327, 137] width 150 height 14
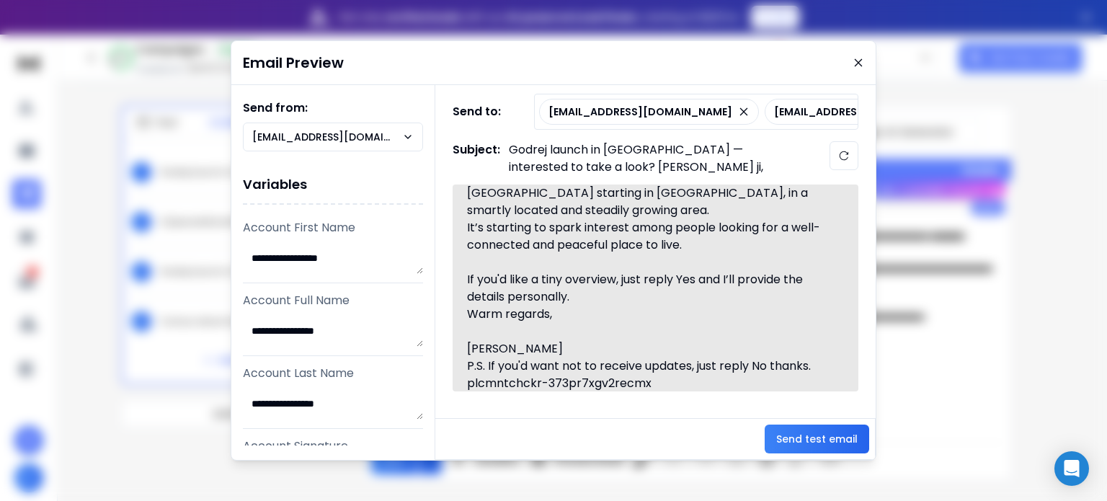
click at [857, 63] on icon at bounding box center [859, 62] width 8 height 8
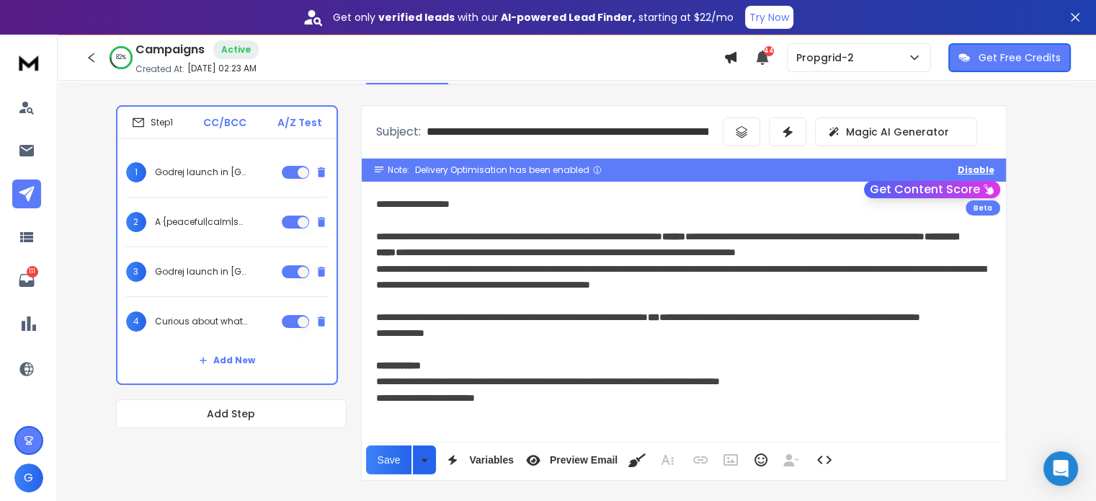
click at [210, 275] on p "Godrej launch in [GEOGRAPHIC_DATA] —{want|would you like|interested} to take a …" at bounding box center [201, 272] width 92 height 12
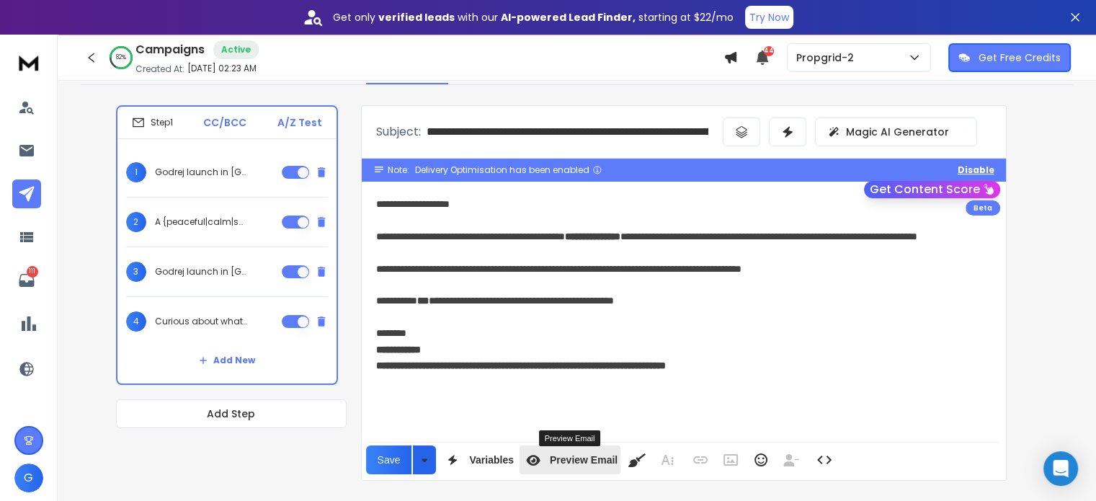
click at [565, 462] on span "Preview Email" at bounding box center [584, 460] width 74 height 12
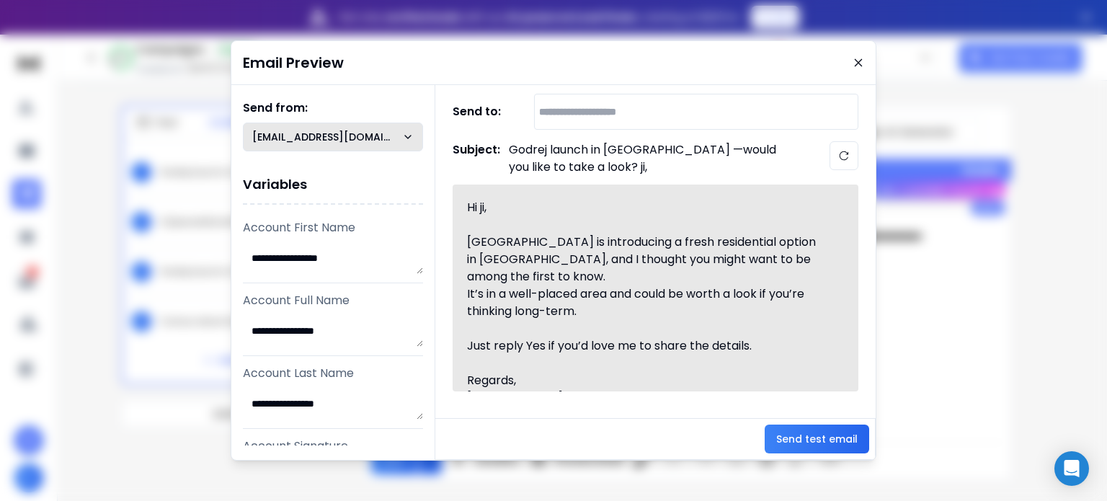
click at [307, 141] on p "[EMAIL_ADDRESS][DOMAIN_NAME]" at bounding box center [327, 137] width 150 height 14
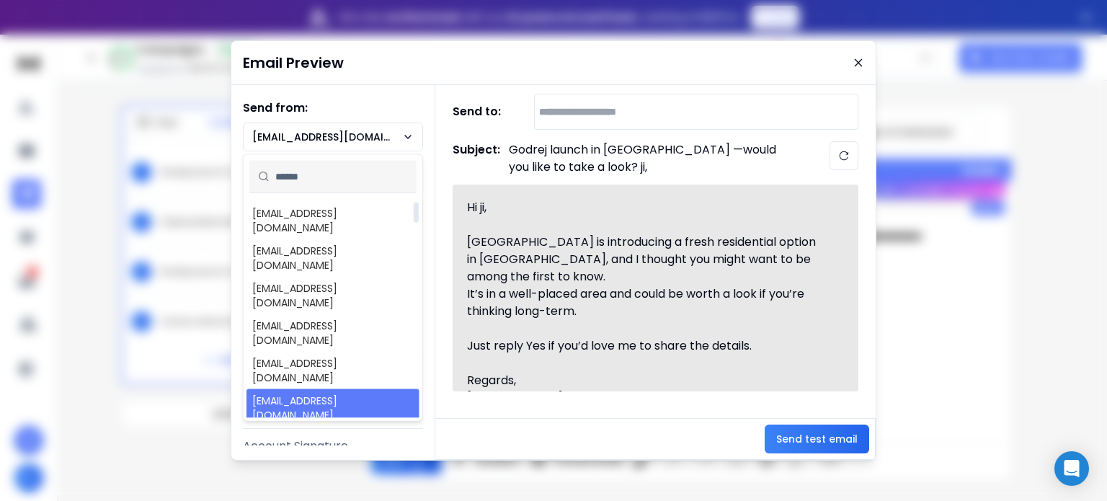
click at [376, 394] on div "[EMAIL_ADDRESS][DOMAIN_NAME]" at bounding box center [332, 408] width 161 height 29
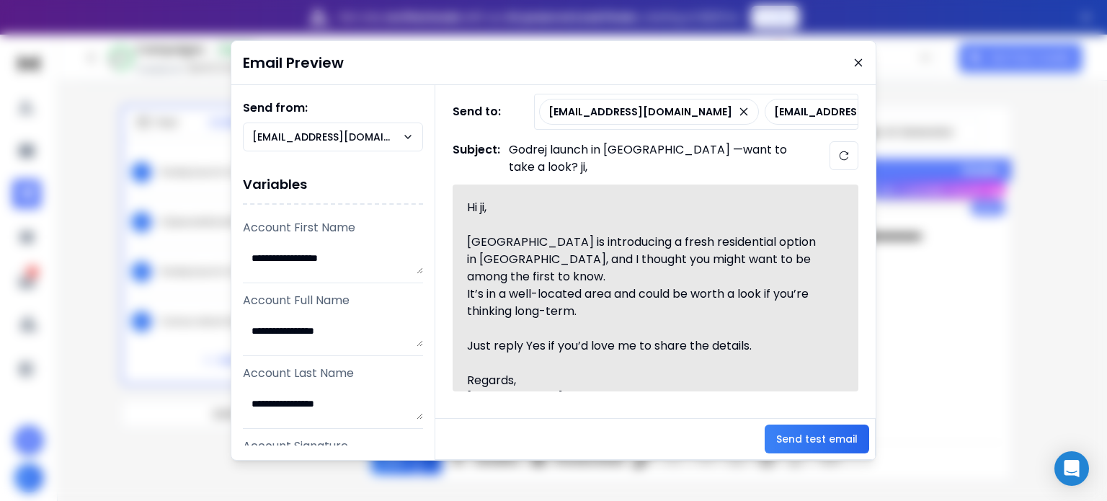
click at [799, 432] on button "Send test email" at bounding box center [817, 439] width 105 height 29
drag, startPoint x: 355, startPoint y: 334, endPoint x: 237, endPoint y: 321, distance: 118.9
click at [237, 321] on div "**********" at bounding box center [332, 272] width 203 height 346
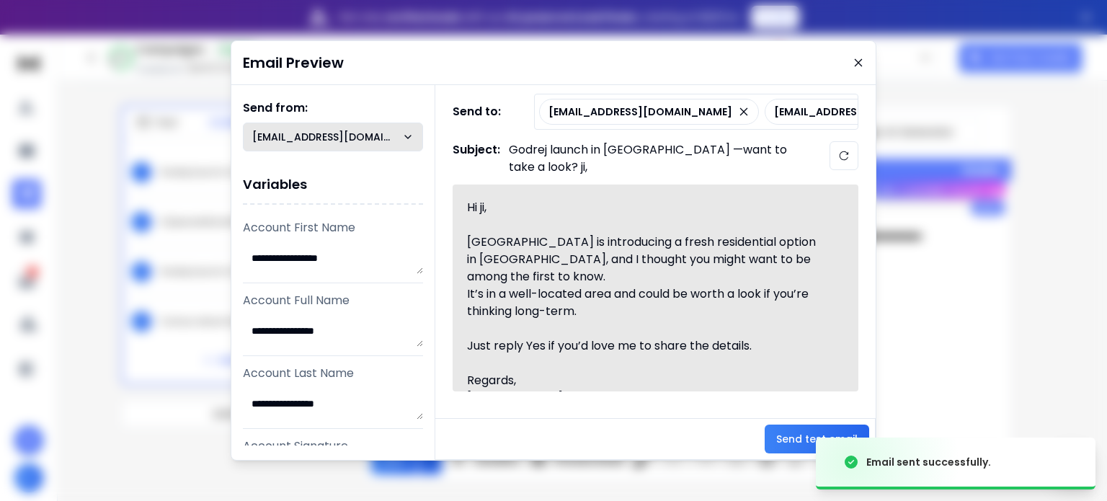
click at [345, 132] on p "[EMAIL_ADDRESS][DOMAIN_NAME]" at bounding box center [327, 137] width 150 height 14
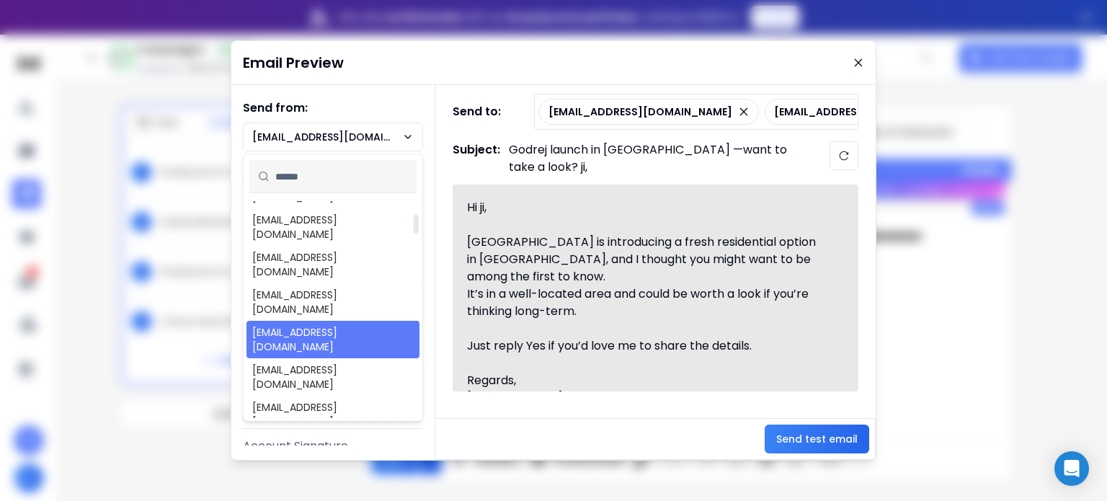
scroll to position [144, 0]
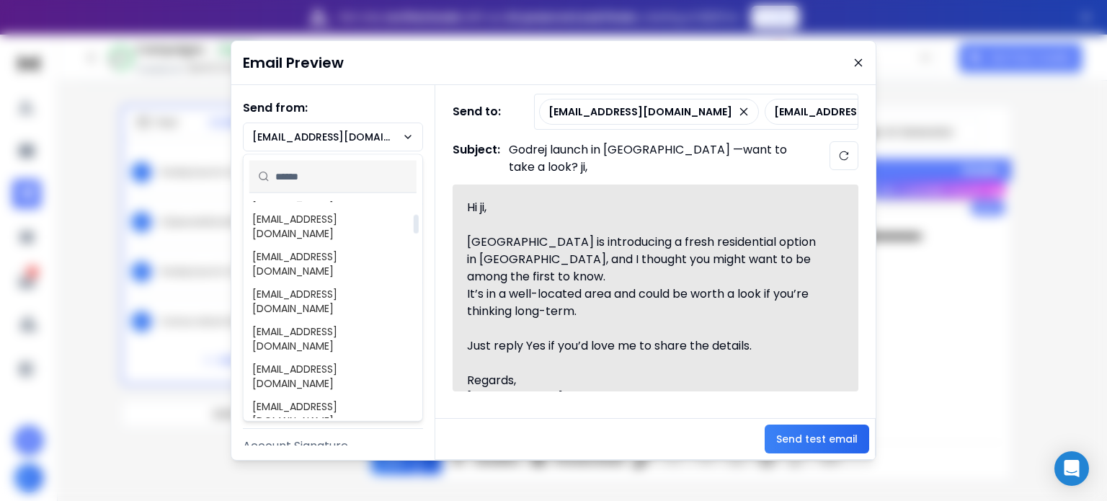
click at [337, 437] on div "[EMAIL_ADDRESS][DOMAIN_NAME]" at bounding box center [332, 451] width 161 height 29
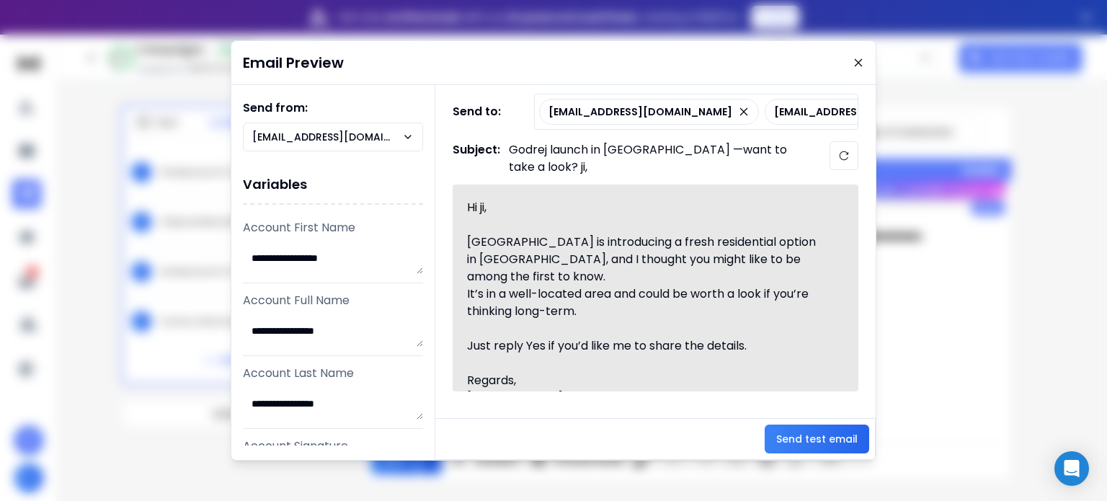
click at [797, 427] on button "Send test email" at bounding box center [817, 439] width 105 height 29
click at [311, 145] on button "[EMAIL_ADDRESS][DOMAIN_NAME]" at bounding box center [333, 137] width 180 height 29
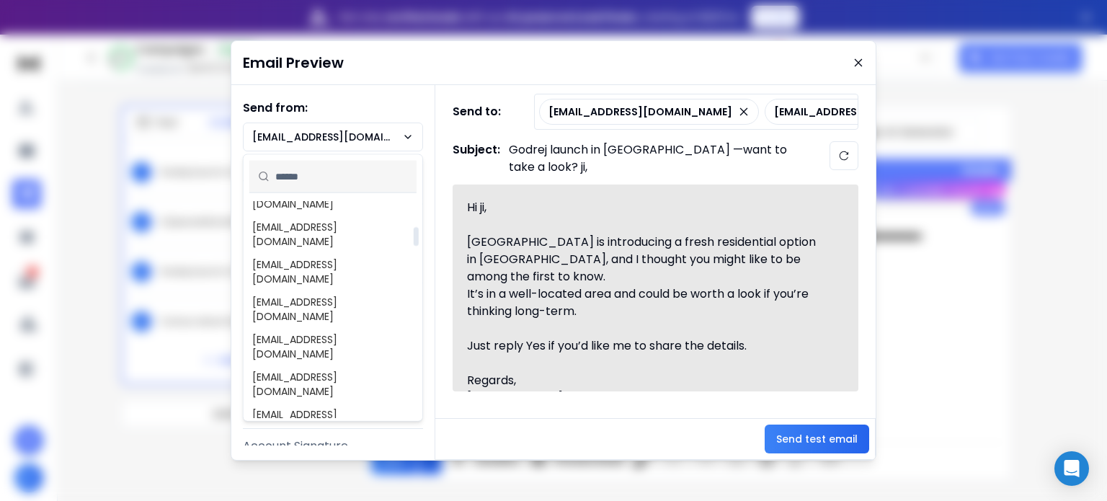
scroll to position [288, 0]
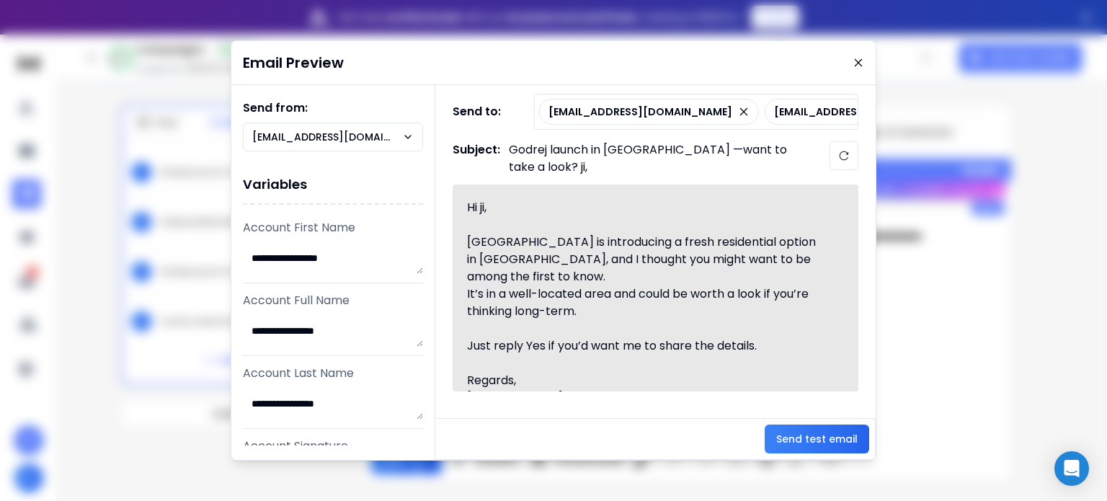
click at [804, 443] on button "Send test email" at bounding box center [817, 439] width 105 height 29
click at [385, 129] on button "[EMAIL_ADDRESS][DOMAIN_NAME]" at bounding box center [333, 137] width 180 height 29
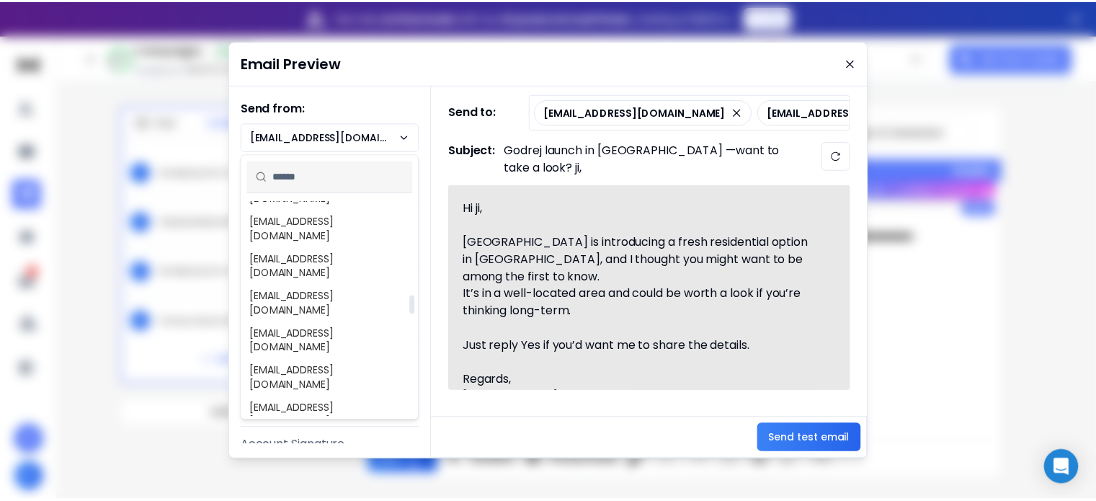
scroll to position [1081, 0]
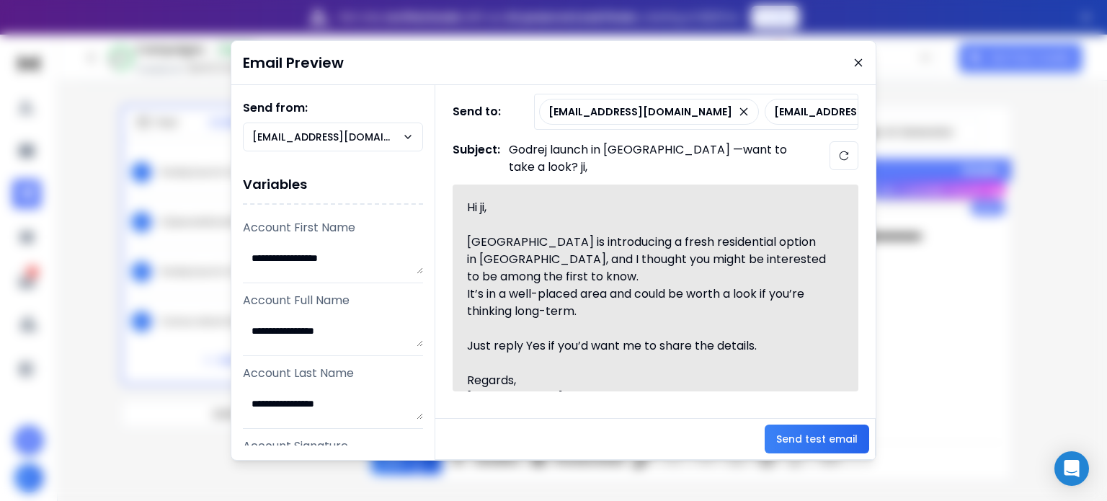
click at [830, 447] on button "Send test email" at bounding box center [817, 439] width 105 height 29
click at [853, 57] on icon at bounding box center [859, 63] width 12 height 12
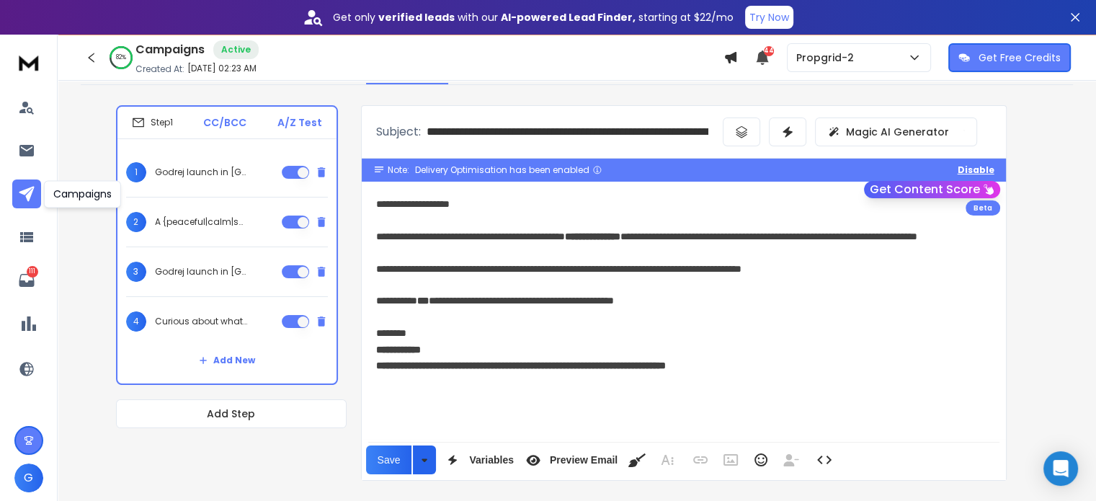
click at [32, 205] on link at bounding box center [26, 193] width 29 height 29
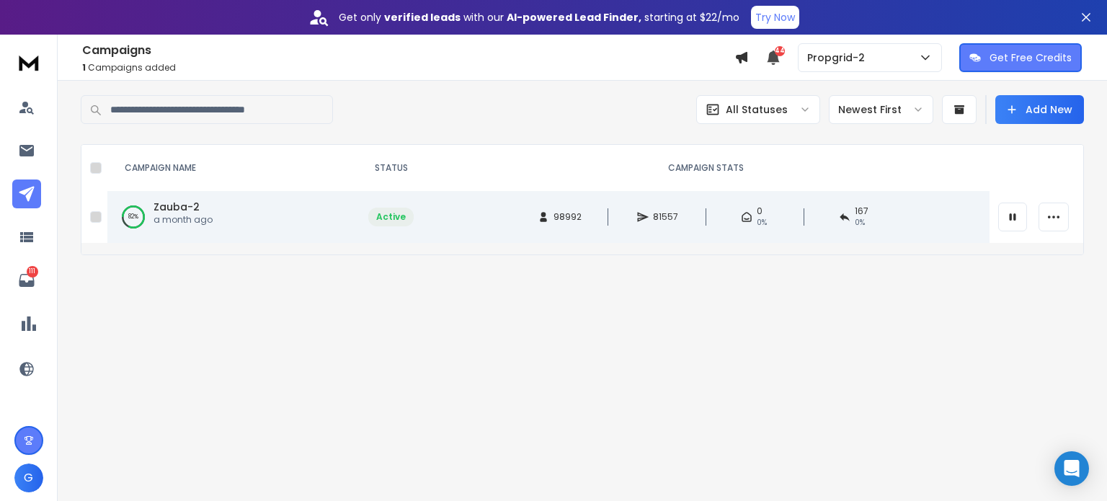
click at [191, 216] on p "a month ago" at bounding box center [183, 220] width 59 height 12
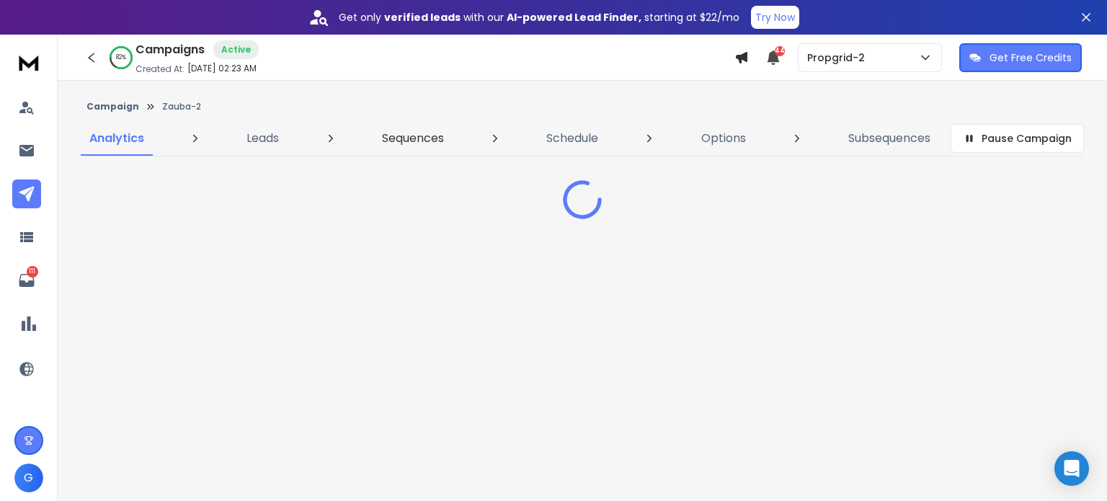
click at [398, 144] on p "Sequences" at bounding box center [413, 138] width 62 height 17
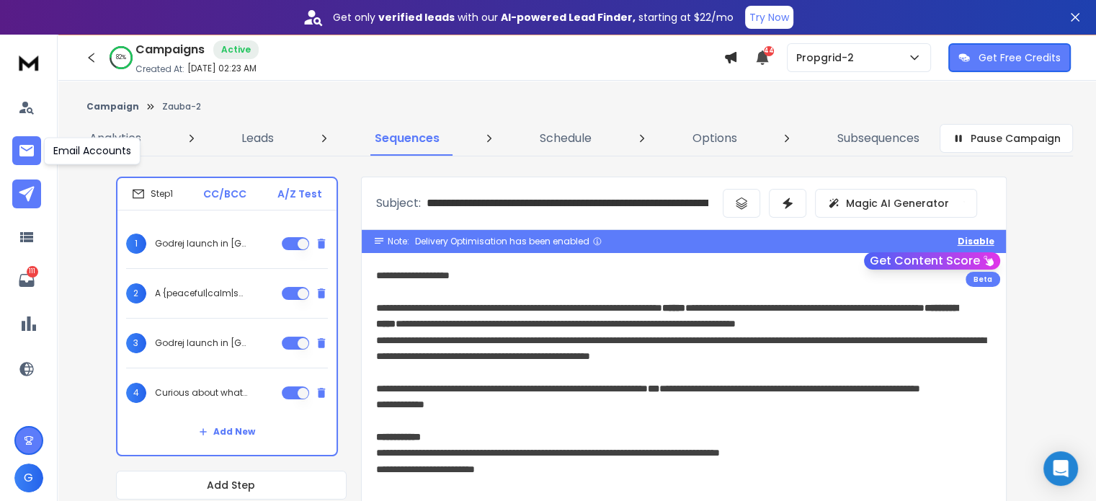
click at [32, 144] on icon at bounding box center [26, 150] width 17 height 17
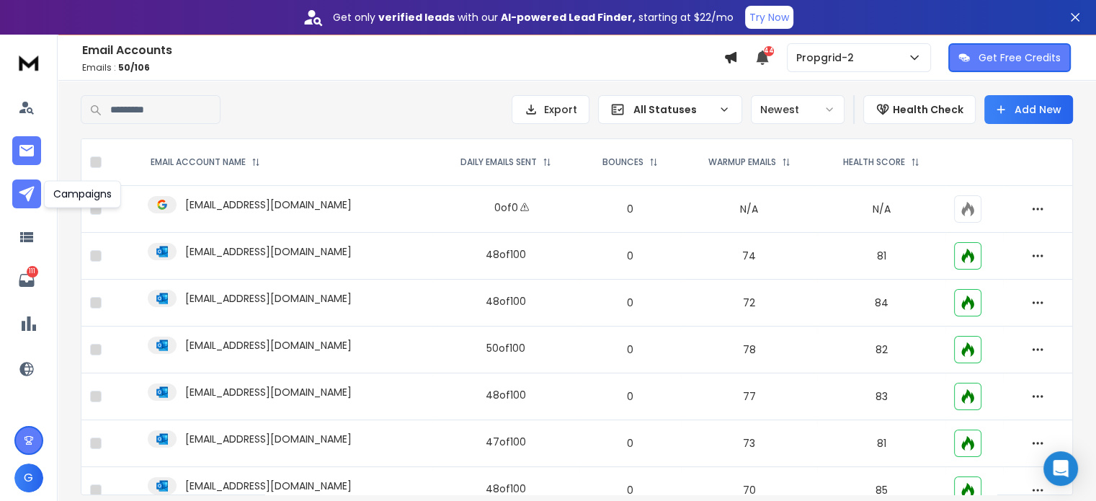
click at [32, 195] on icon at bounding box center [26, 193] width 17 height 17
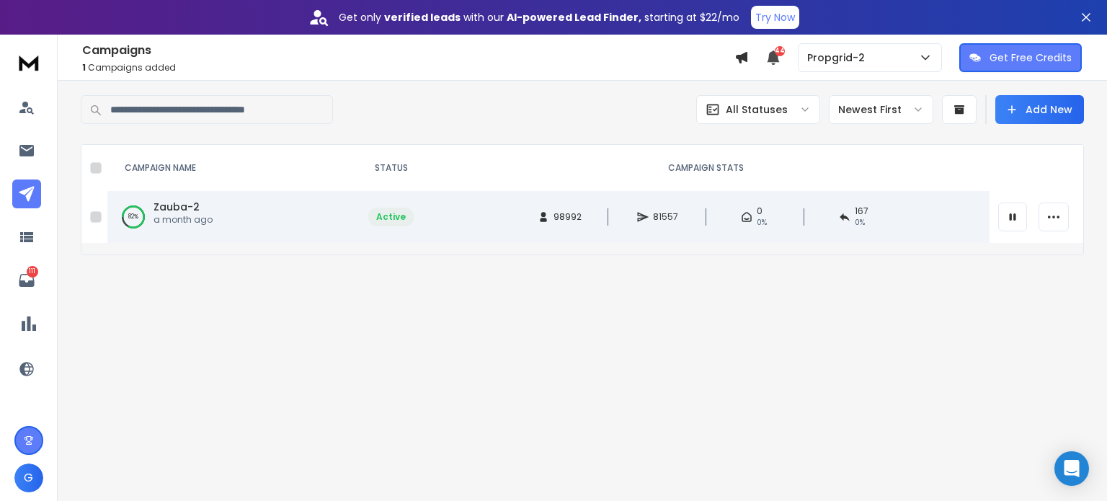
click at [164, 208] on span "Zauba-2" at bounding box center [177, 207] width 46 height 14
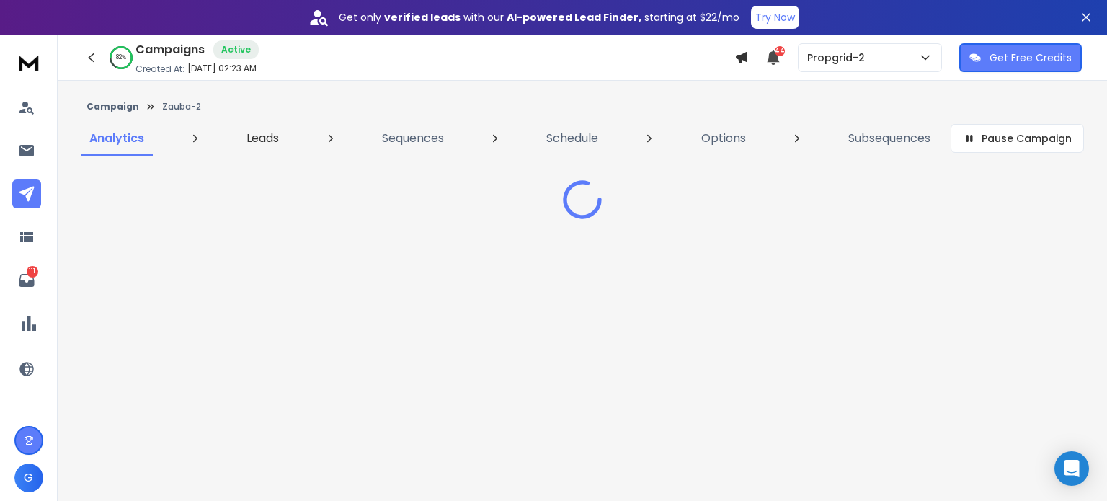
click at [257, 141] on p "Leads" at bounding box center [263, 138] width 32 height 17
click at [27, 144] on icon at bounding box center [26, 150] width 17 height 17
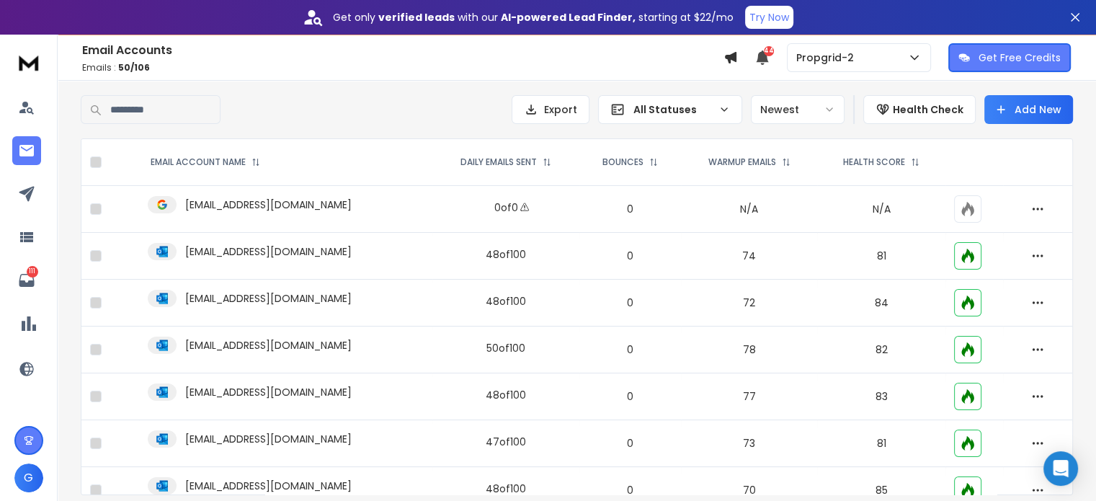
click at [171, 61] on div "Email Accounts Emails : 50 / 106" at bounding box center [403, 58] width 642 height 32
click at [32, 195] on icon at bounding box center [26, 193] width 17 height 17
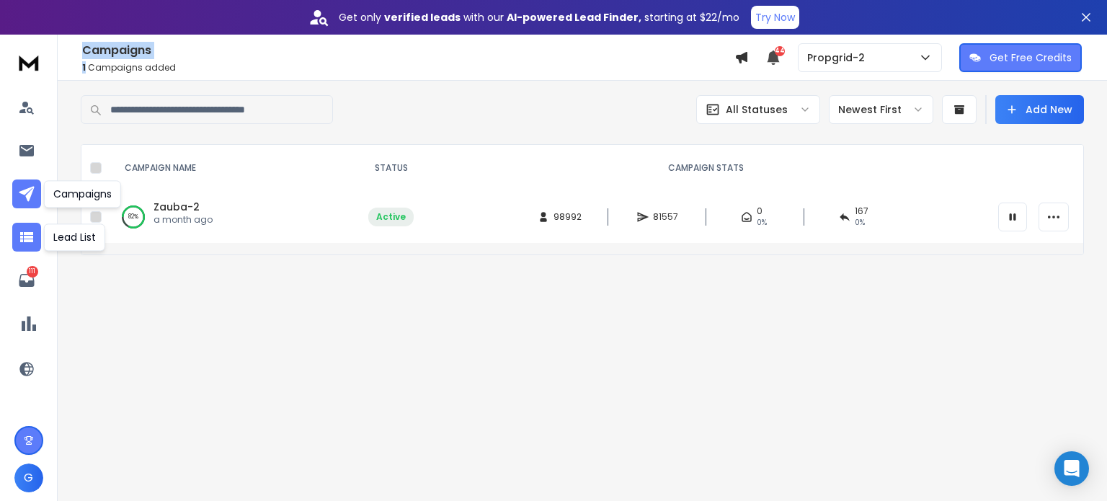
click at [27, 233] on icon at bounding box center [26, 237] width 13 height 10
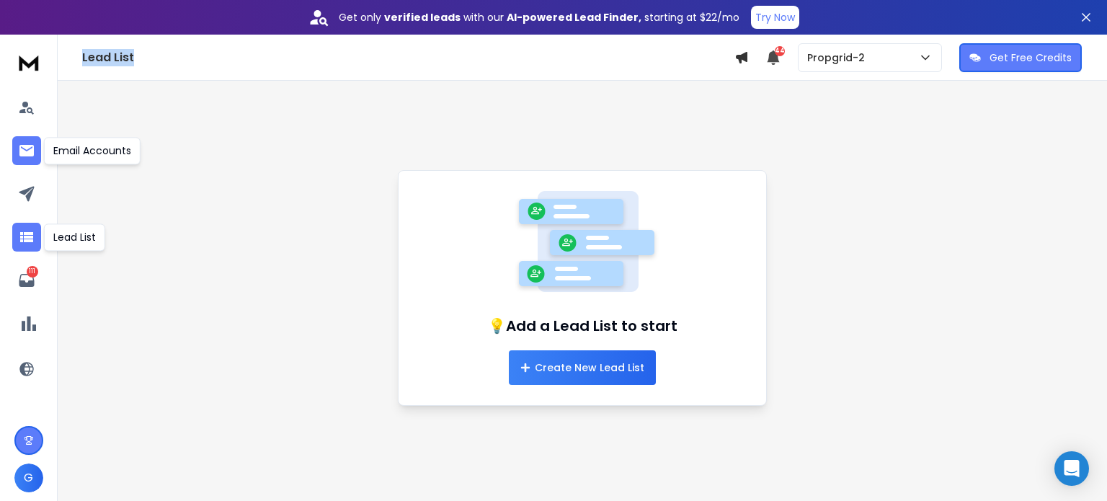
click at [25, 149] on icon at bounding box center [26, 150] width 17 height 17
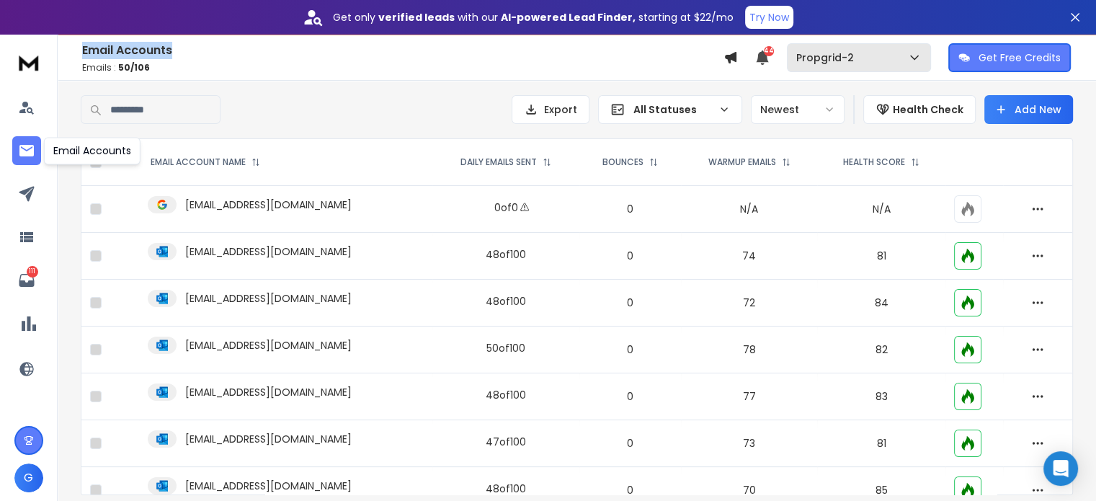
click at [848, 54] on p "Propgrid-2" at bounding box center [828, 57] width 63 height 14
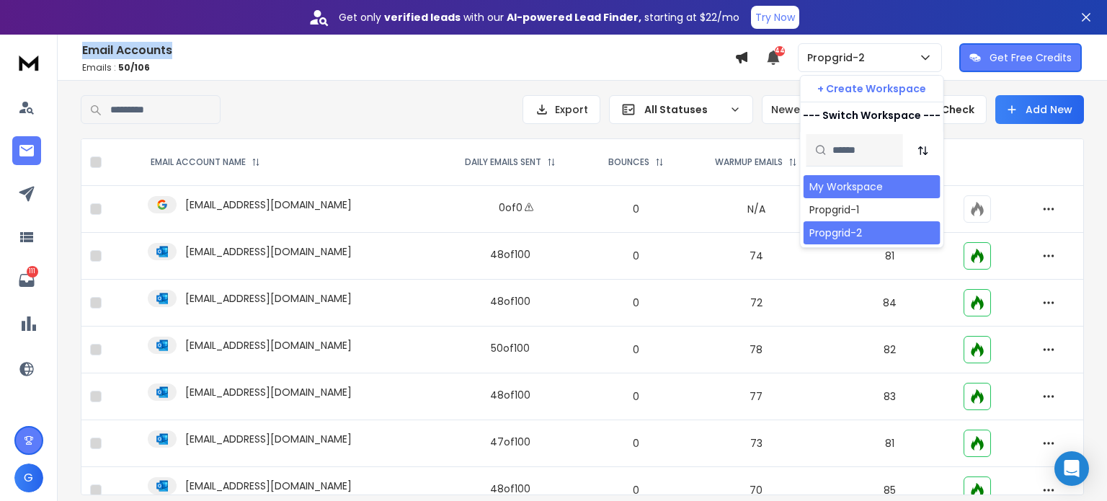
click at [857, 192] on div "My Workspace" at bounding box center [846, 186] width 74 height 14
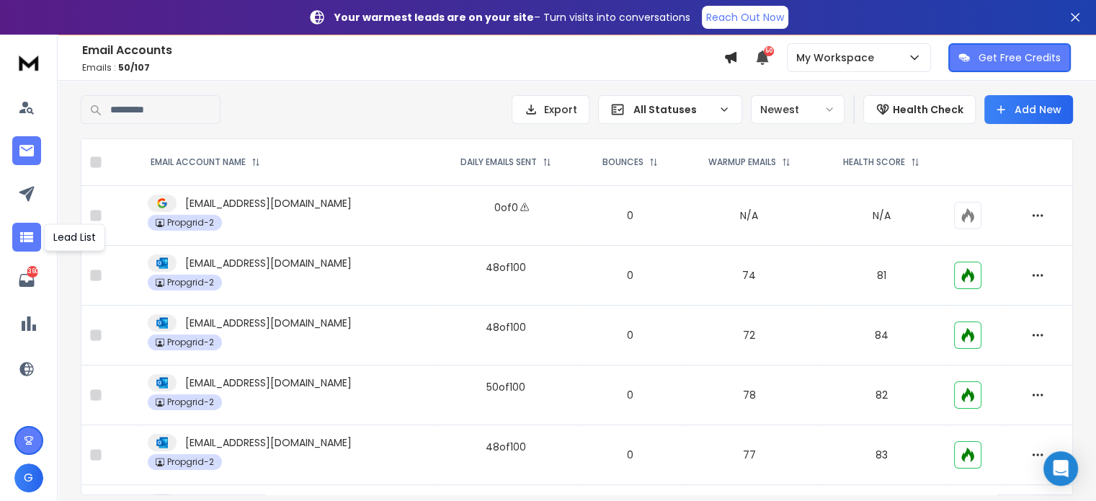
click at [27, 236] on icon at bounding box center [26, 237] width 13 height 10
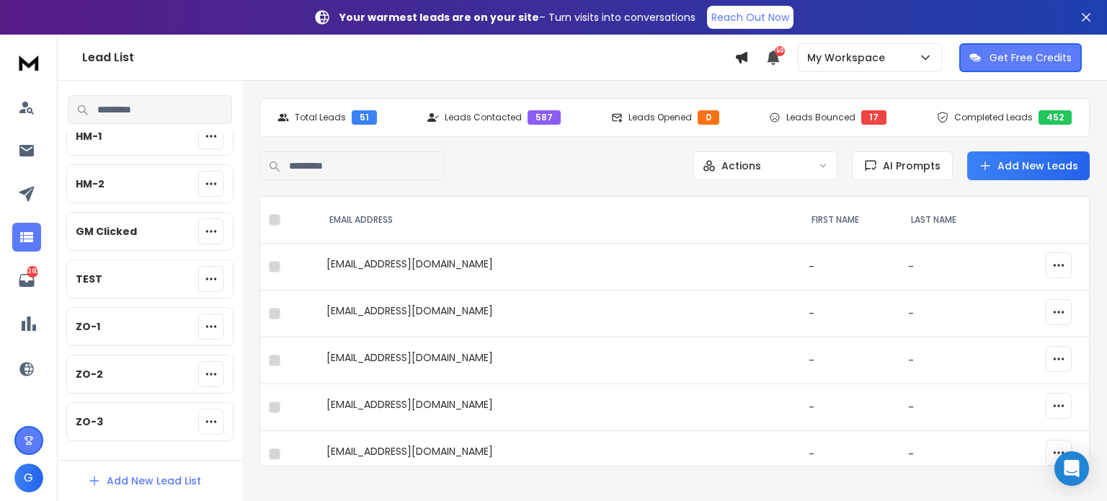
scroll to position [303, 0]
click at [123, 316] on div "ZO-1" at bounding box center [149, 325] width 167 height 39
